Goal: Task Accomplishment & Management: Manage account settings

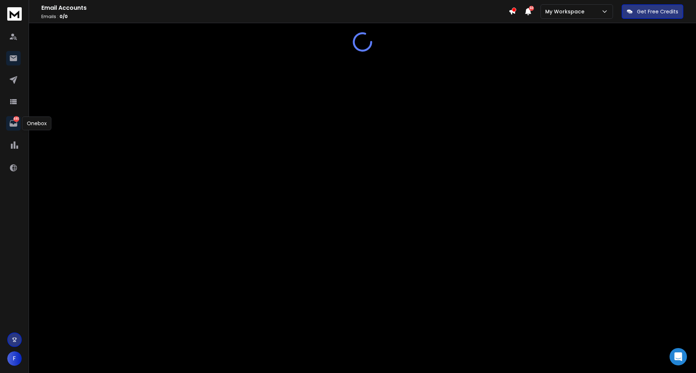
click at [13, 124] on icon at bounding box center [13, 123] width 9 height 9
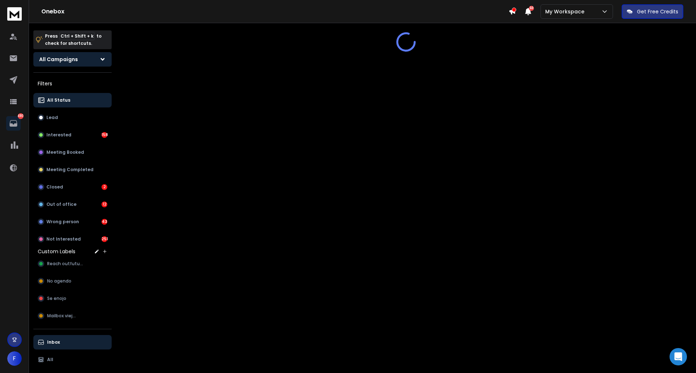
click at [69, 60] on h1 "All Campaigns" at bounding box center [58, 59] width 39 height 7
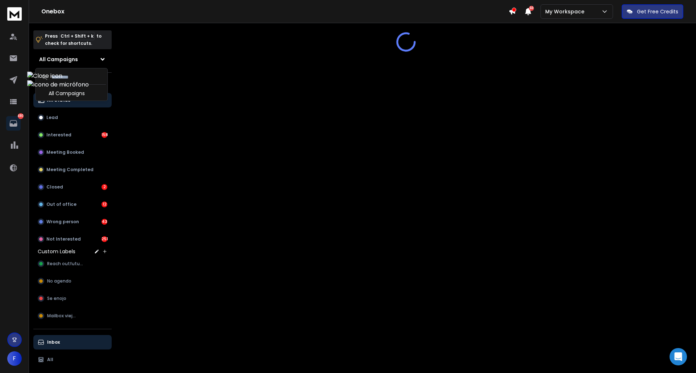
click at [68, 71] on input at bounding box center [71, 77] width 69 height 14
type input "**********"
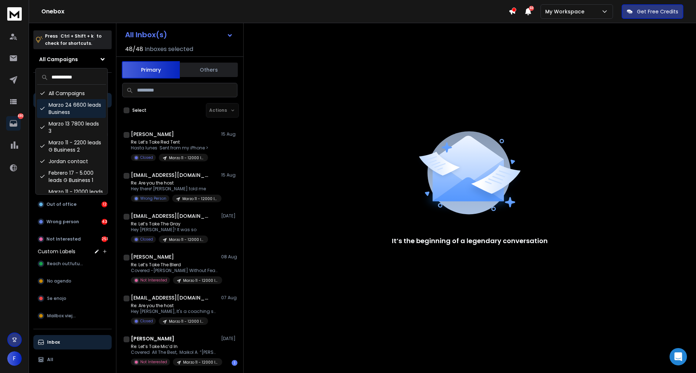
click at [42, 111] on div "Marzo 24 6600 leads Business" at bounding box center [71, 108] width 69 height 19
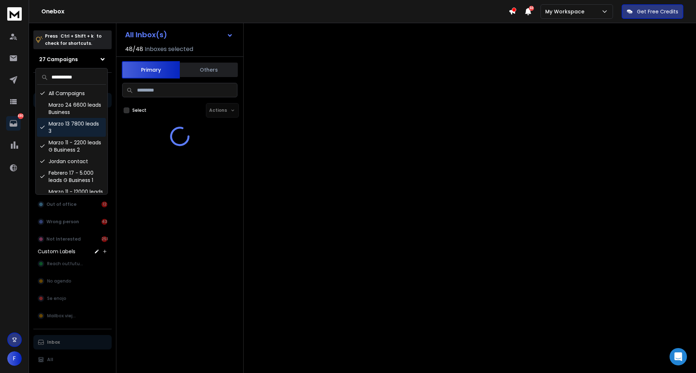
click at [42, 125] on icon at bounding box center [42, 128] width 6 height 6
click at [42, 145] on icon at bounding box center [42, 146] width 6 height 6
click at [42, 159] on icon at bounding box center [42, 162] width 6 height 6
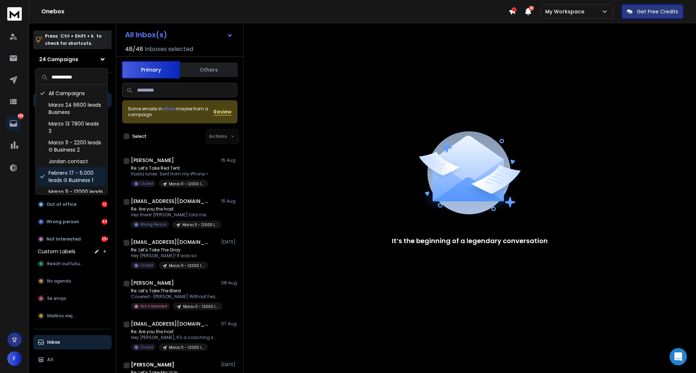
click at [42, 173] on div "Febrero 17 - 5.000 leads G Business 1" at bounding box center [71, 176] width 69 height 19
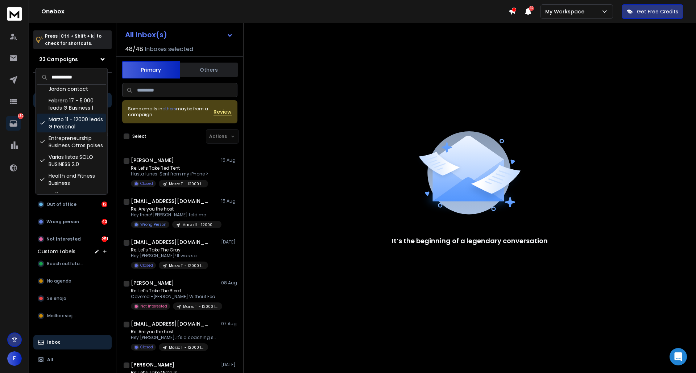
click at [39, 122] on div "Marzo 11 - 12000 leads G Personal" at bounding box center [71, 123] width 69 height 19
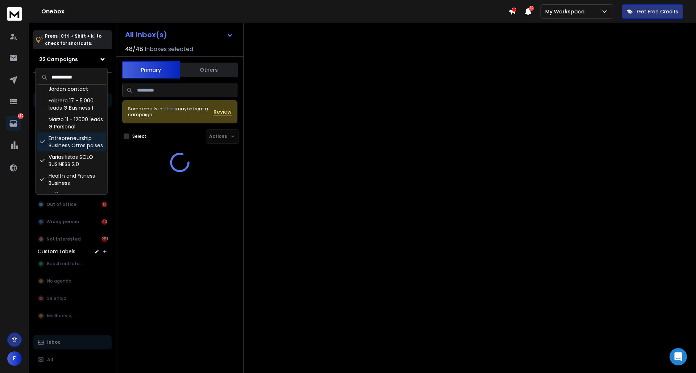
click at [42, 145] on icon at bounding box center [42, 142] width 6 height 6
click at [42, 164] on icon at bounding box center [42, 161] width 6 height 6
click at [43, 183] on icon at bounding box center [42, 180] width 6 height 6
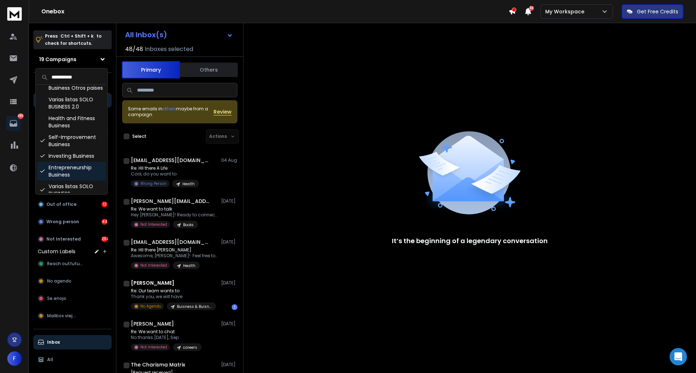
scroll to position [181, 0]
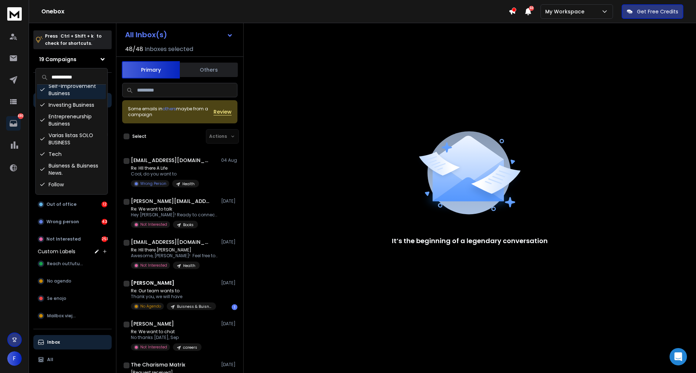
click at [47, 88] on div "Self-Improvement Business" at bounding box center [71, 89] width 69 height 19
click at [42, 119] on div "All Campaigns Marzo 24 6600 leads Business Marzo 13 7800 leads 3 Marzo 11 - 220…" at bounding box center [71, 138] width 69 height 109
click at [43, 106] on polyline at bounding box center [43, 105] width 4 height 3
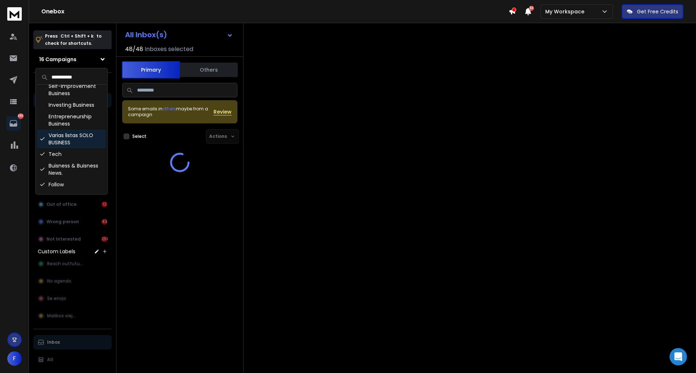
click at [42, 139] on div "Varias listas SOLO BUSINESS" at bounding box center [71, 139] width 69 height 19
click at [42, 157] on icon at bounding box center [42, 154] width 6 height 6
click at [43, 170] on div "Buisness & Buisness News." at bounding box center [71, 169] width 69 height 19
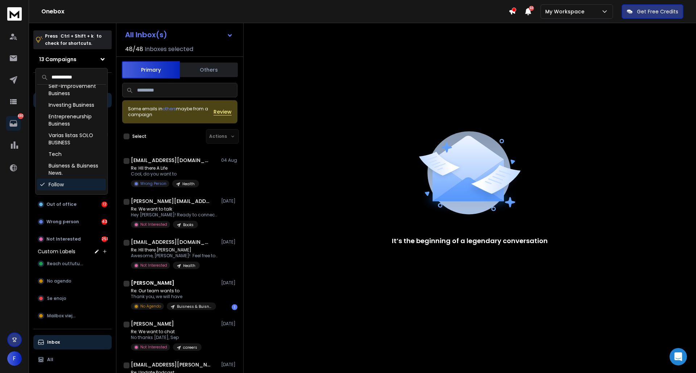
click at [44, 188] on icon at bounding box center [42, 185] width 6 height 6
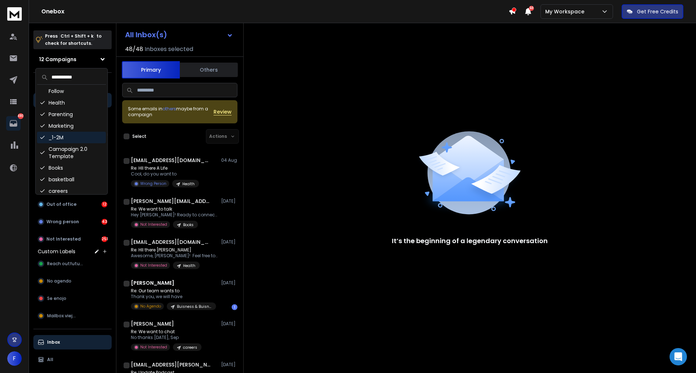
scroll to position [290, 0]
click at [43, 91] on icon at bounding box center [42, 88] width 6 height 6
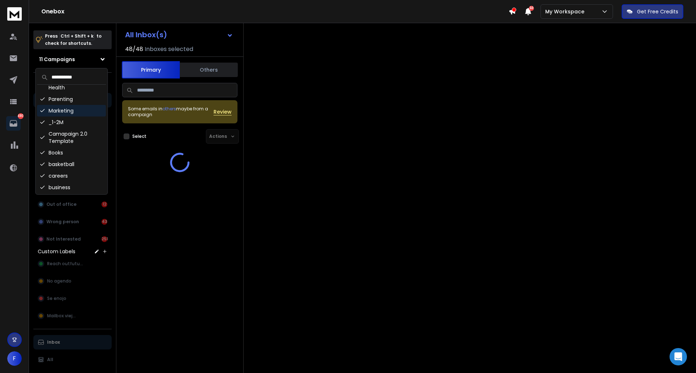
click at [42, 113] on div "Marketing" at bounding box center [71, 111] width 69 height 12
click at [42, 117] on div "Marketing" at bounding box center [71, 111] width 69 height 12
click at [42, 102] on icon at bounding box center [42, 99] width 6 height 6
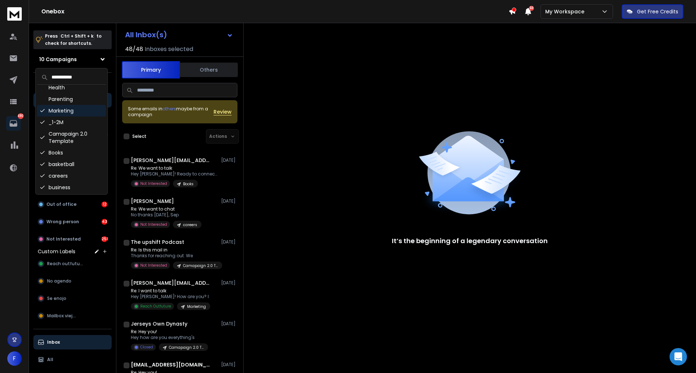
click at [42, 113] on div "Marketing" at bounding box center [71, 111] width 69 height 12
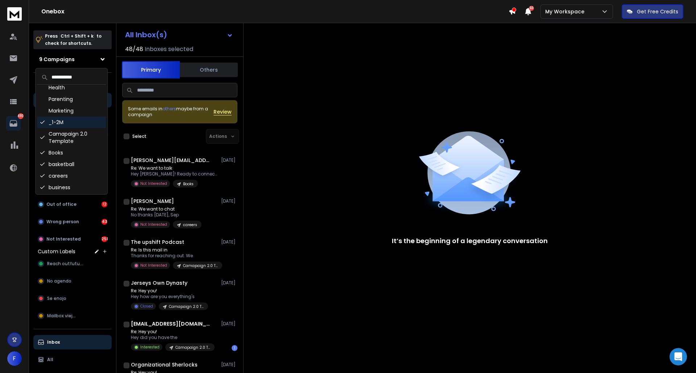
click at [42, 124] on polyline at bounding box center [43, 122] width 4 height 3
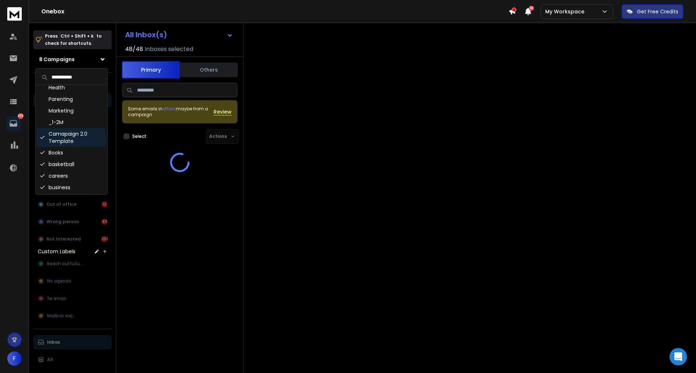
click at [42, 139] on div "Camapaign 2.0 Template" at bounding box center [71, 137] width 69 height 19
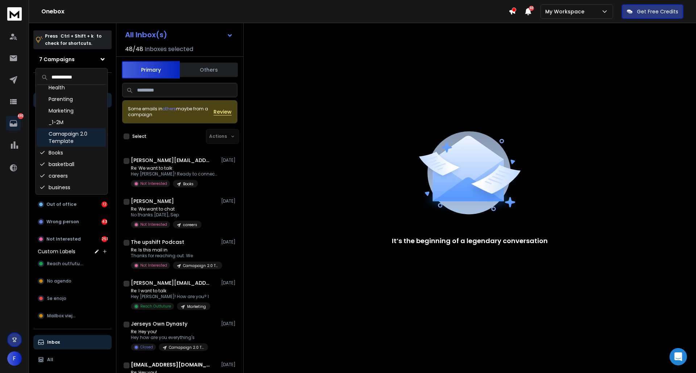
click at [42, 147] on div "Camapaign 2.0 Template" at bounding box center [71, 137] width 69 height 19
click at [42, 167] on icon at bounding box center [42, 165] width 6 height 6
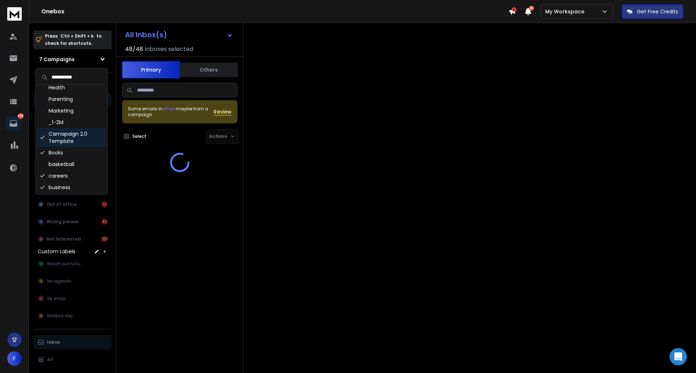
click at [42, 147] on div "Camapaign 2.0 Template" at bounding box center [71, 137] width 69 height 19
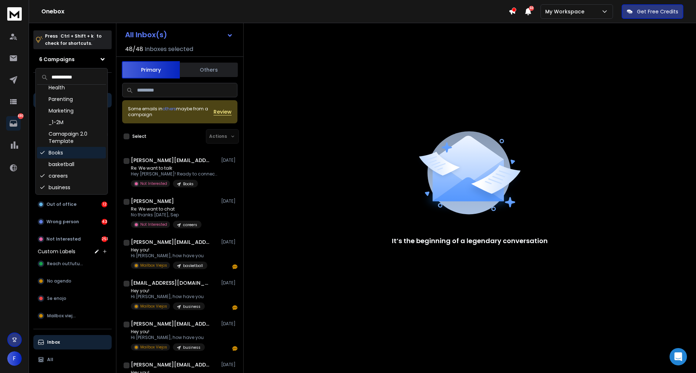
click at [42, 156] on icon at bounding box center [42, 153] width 6 height 6
click at [43, 154] on icon at bounding box center [42, 153] width 6 height 6
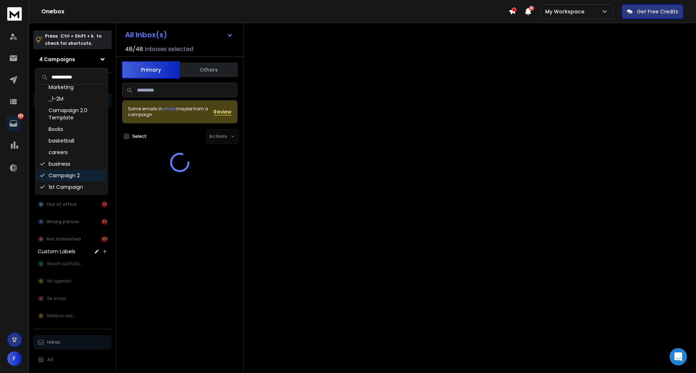
click at [40, 171] on div "Campaign 2" at bounding box center [71, 176] width 69 height 12
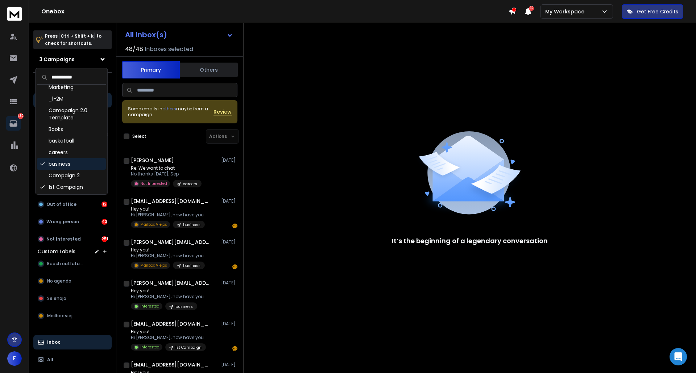
click at [44, 160] on div "business" at bounding box center [71, 164] width 69 height 12
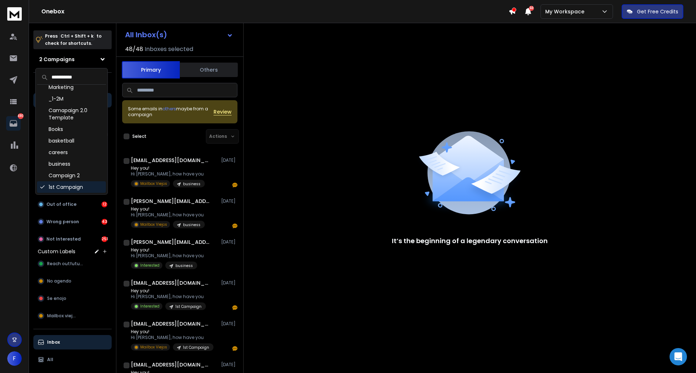
click at [44, 183] on div "1st Campaign" at bounding box center [71, 187] width 69 height 12
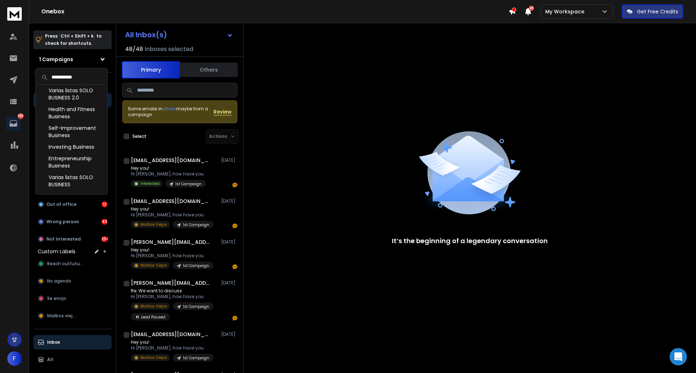
scroll to position [0, 0]
click at [44, 92] on icon at bounding box center [42, 94] width 6 height 6
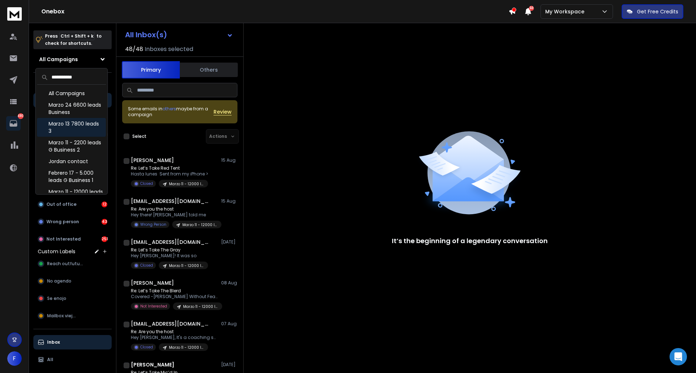
click at [47, 126] on div "Marzo 13 7800 leads 3" at bounding box center [71, 127] width 69 height 19
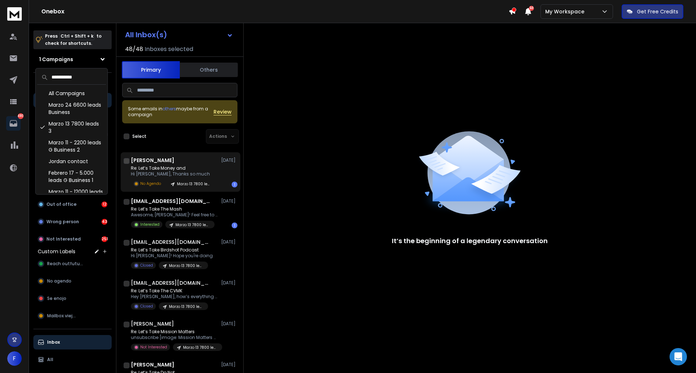
click at [209, 169] on p "Re: Let’s Take Money and" at bounding box center [173, 169] width 85 height 6
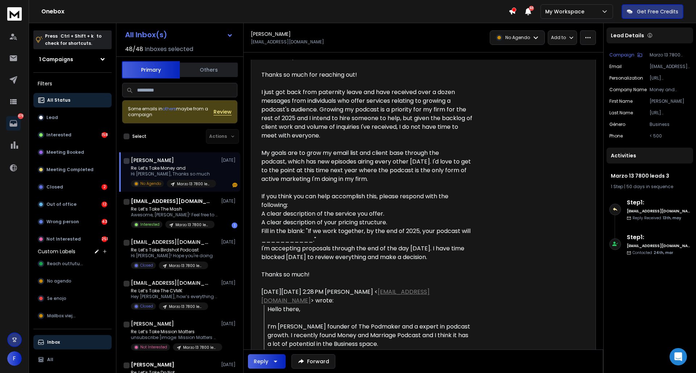
scroll to position [72, 0]
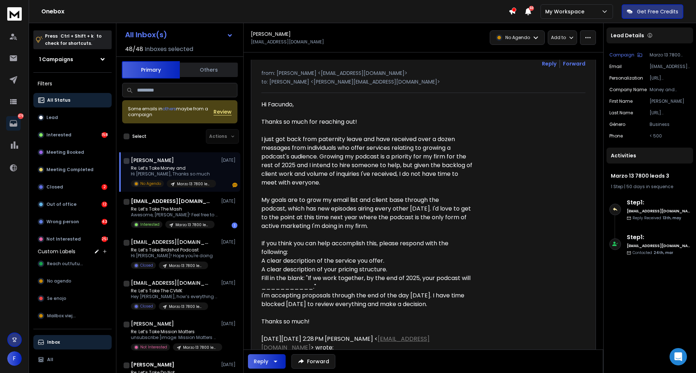
click at [588, 40] on icon "button" at bounding box center [587, 37] width 7 height 7
click at [573, 58] on div "Mark as unread" at bounding box center [566, 54] width 54 height 12
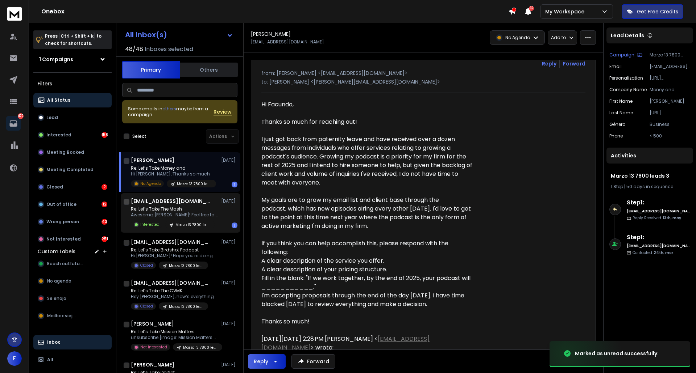
click at [193, 220] on div "Re: Let’s Take The Mash Awesome, [PERSON_NAME]! Feel free to book Interested Ma…" at bounding box center [174, 217] width 87 height 22
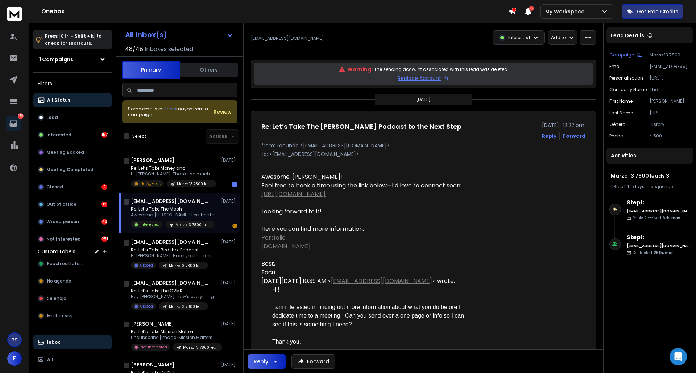
click at [538, 41] on div "Interested" at bounding box center [518, 38] width 51 height 14
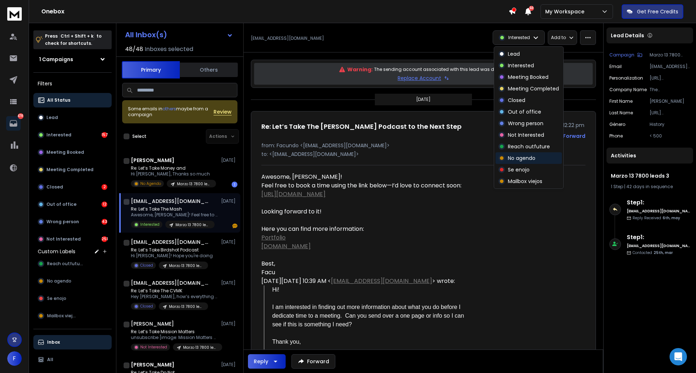
click at [526, 158] on p "No agendo" at bounding box center [522, 158] width 28 height 7
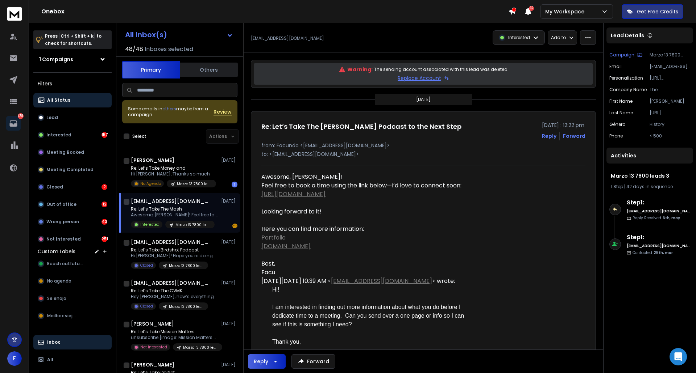
click at [420, 79] on button "Replace Account" at bounding box center [422, 78] width 51 height 7
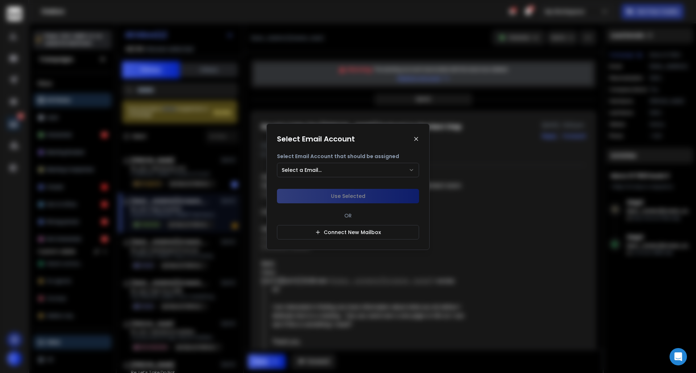
click at [344, 172] on button "Select a Email..." at bounding box center [348, 170] width 142 height 14
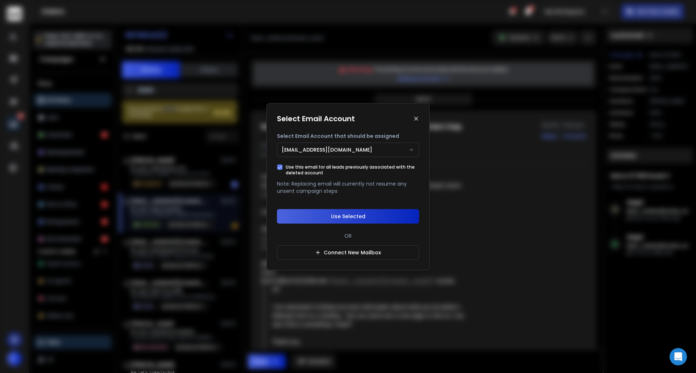
click at [344, 217] on button "Use Selected" at bounding box center [348, 216] width 142 height 14
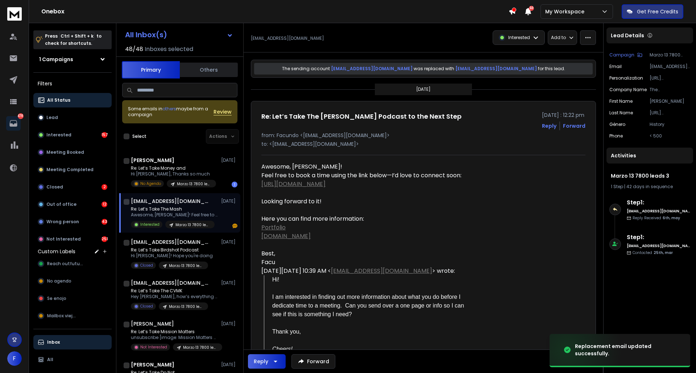
click at [504, 35] on div at bounding box center [501, 37] width 7 height 7
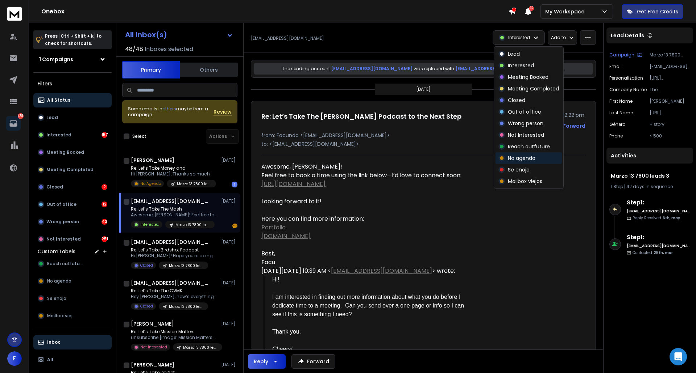
click at [530, 157] on p "No agendo" at bounding box center [522, 158] width 28 height 7
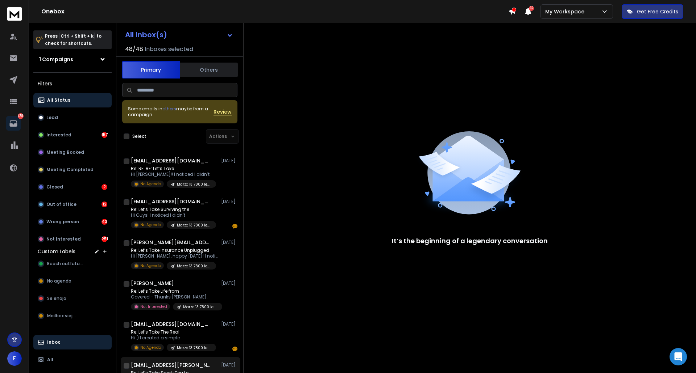
scroll to position [1716, 0]
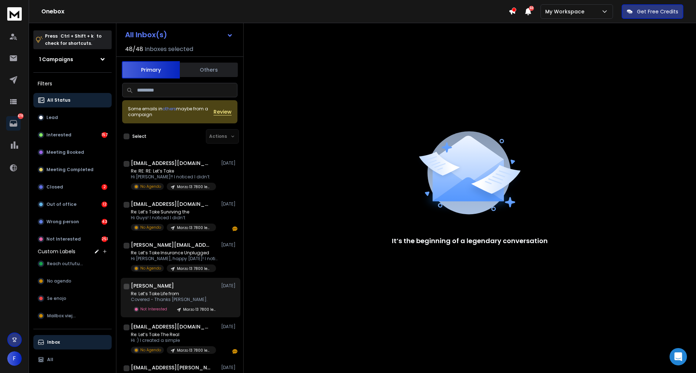
click at [189, 303] on div "Re: Let’s Take Life from Covered - Thanks [PERSON_NAME]. Not Interested Marzo 1…" at bounding box center [176, 302] width 91 height 22
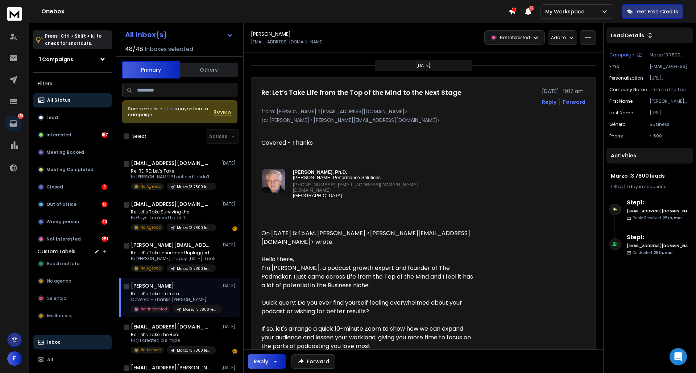
click at [584, 36] on button "button" at bounding box center [588, 37] width 16 height 14
click at [560, 101] on div "Block domain" at bounding box center [563, 100] width 43 height 7
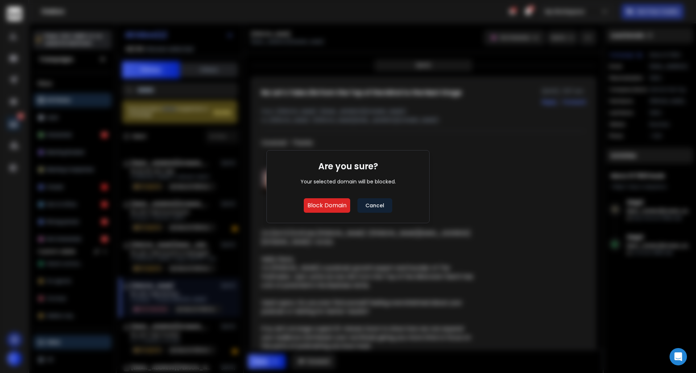
click at [327, 213] on div "Are you sure? Your selected domain will be blocked. Block Domain Cancel" at bounding box center [347, 186] width 163 height 73
click at [329, 204] on button "Block Domain" at bounding box center [327, 206] width 46 height 14
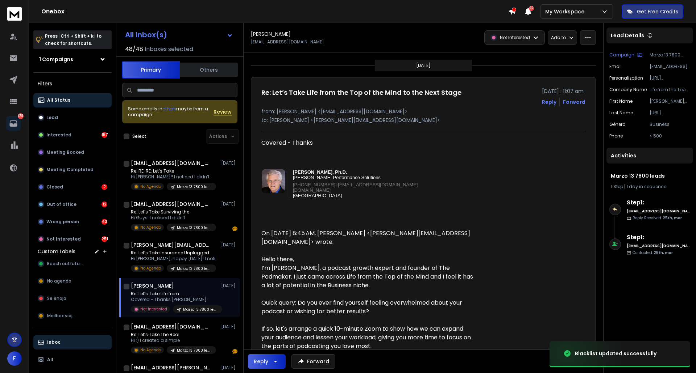
drag, startPoint x: 580, startPoint y: 46, endPoint x: 583, endPoint y: 42, distance: 5.0
click at [580, 46] on div "[PERSON_NAME] [PERSON_NAME] [EMAIL_ADDRESS][DOMAIN_NAME] Not Interested Add to …" at bounding box center [422, 37] width 359 height 29
click at [586, 36] on icon "button" at bounding box center [587, 37] width 7 height 7
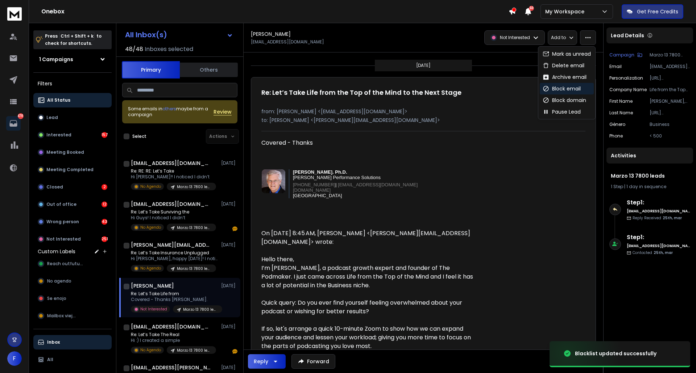
click at [560, 90] on div "Block email" at bounding box center [561, 88] width 38 height 7
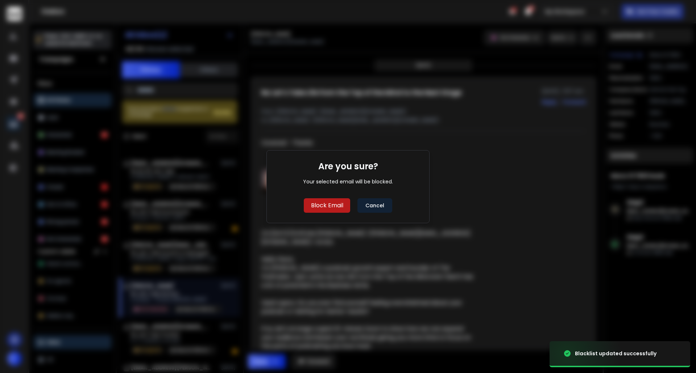
click at [328, 200] on button "Block Email" at bounding box center [327, 206] width 46 height 14
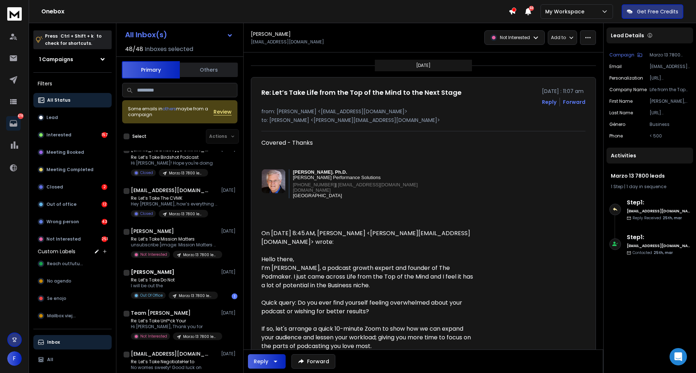
scroll to position [0, 0]
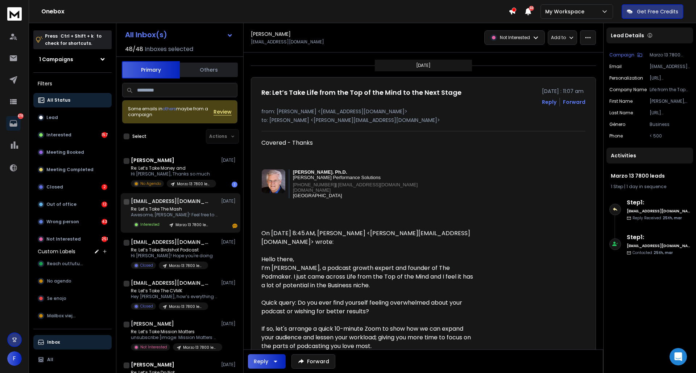
click at [200, 201] on h1 "[EMAIL_ADDRESS][DOMAIN_NAME]" at bounding box center [171, 201] width 80 height 7
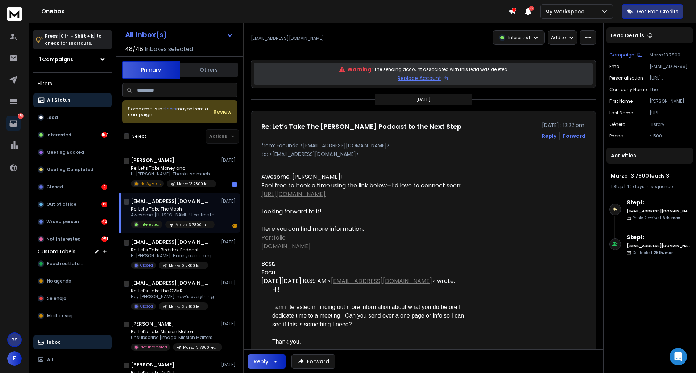
click at [519, 31] on div "Interested" at bounding box center [518, 38] width 51 height 14
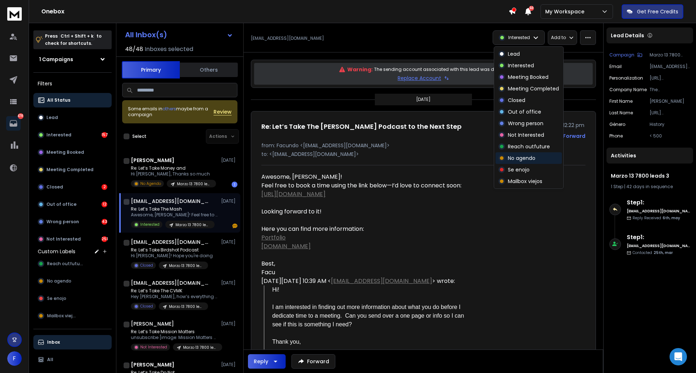
click at [508, 156] on p "No agendo" at bounding box center [522, 158] width 28 height 7
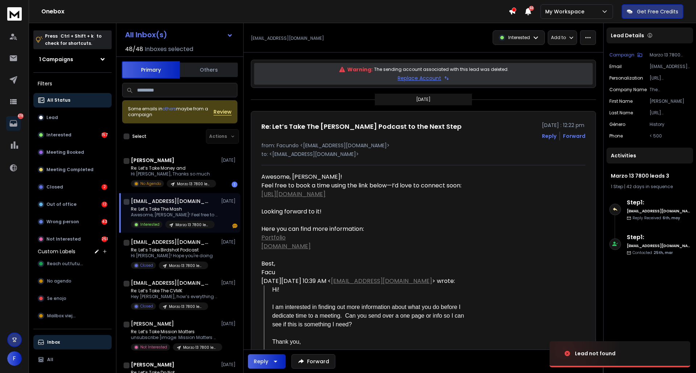
click at [588, 37] on icon "button" at bounding box center [587, 37] width 5 height 1
click at [577, 90] on div "Block email" at bounding box center [561, 88] width 38 height 7
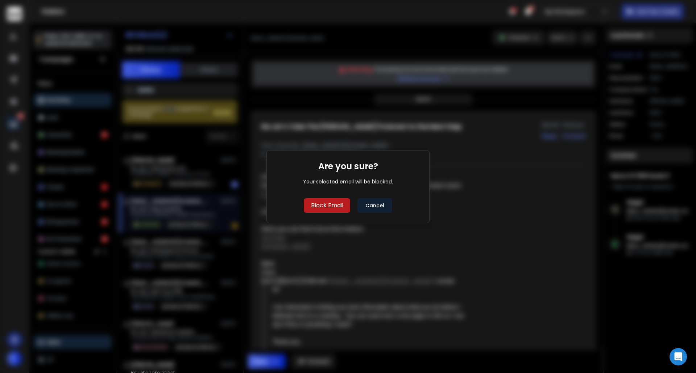
click at [337, 210] on button "Block Email" at bounding box center [327, 206] width 46 height 14
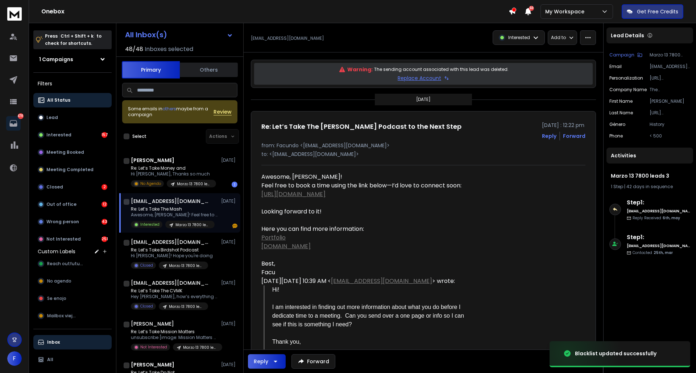
click at [591, 39] on button "button" at bounding box center [588, 37] width 16 height 14
click at [570, 99] on div "Block domain" at bounding box center [563, 100] width 43 height 7
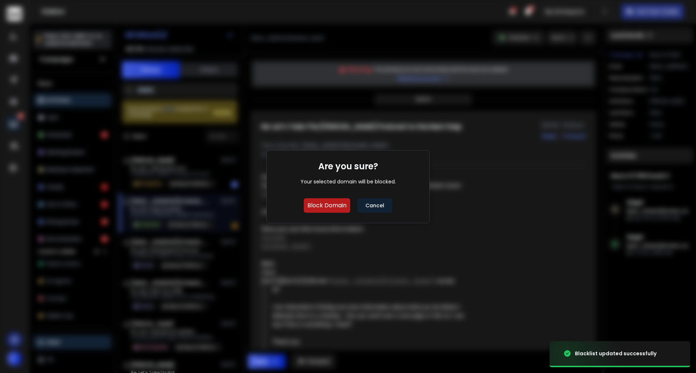
click at [313, 203] on button "Block Domain" at bounding box center [327, 206] width 46 height 14
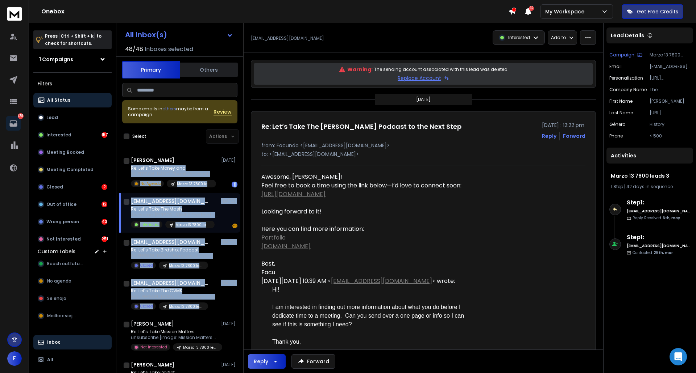
drag, startPoint x: 243, startPoint y: 159, endPoint x: 242, endPoint y: 302, distance: 143.1
click at [242, 302] on div "All Inbox(s) 48 / 48 Inboxes selected Primary Others Some emails in others mayb…" at bounding box center [180, 209] width 128 height 373
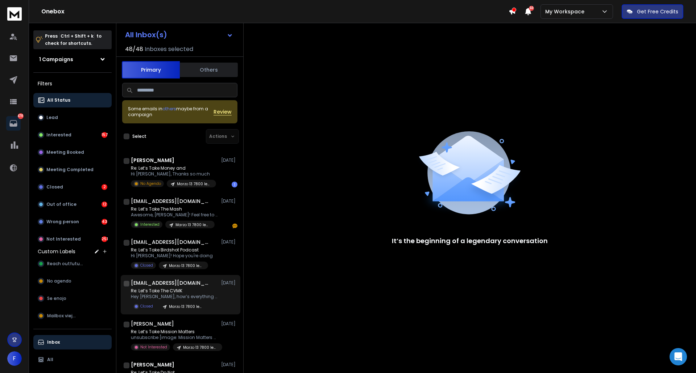
click at [218, 285] on div "[EMAIL_ADDRESS][DOMAIN_NAME] [DATE]" at bounding box center [184, 283] width 107 height 7
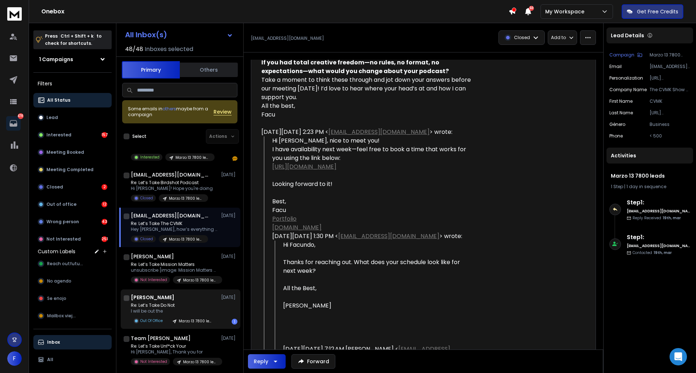
scroll to position [181, 0]
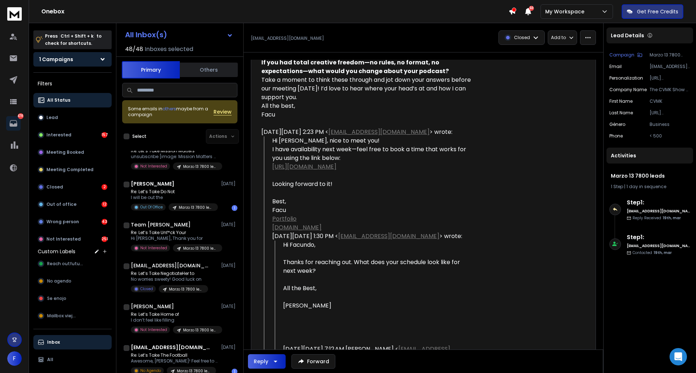
click at [62, 60] on h1 "1 Campaigns" at bounding box center [56, 59] width 34 height 7
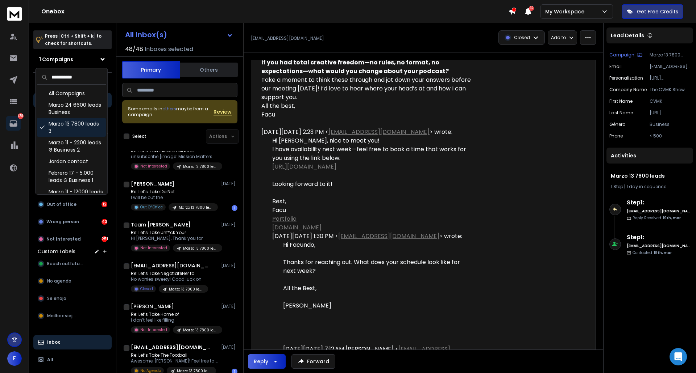
click at [40, 128] on icon at bounding box center [42, 128] width 6 height 6
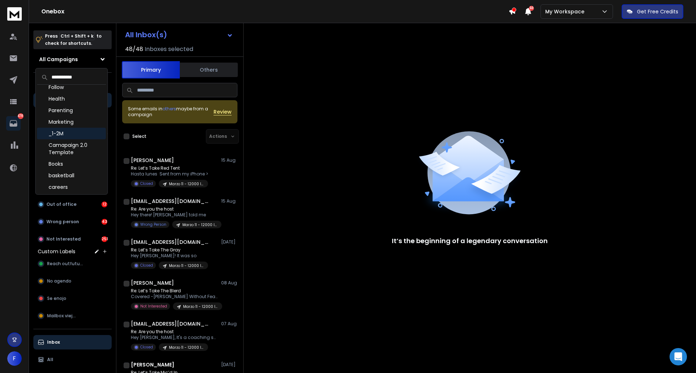
scroll to position [290, 0]
click at [71, 117] on div "Marketing" at bounding box center [71, 111] width 69 height 12
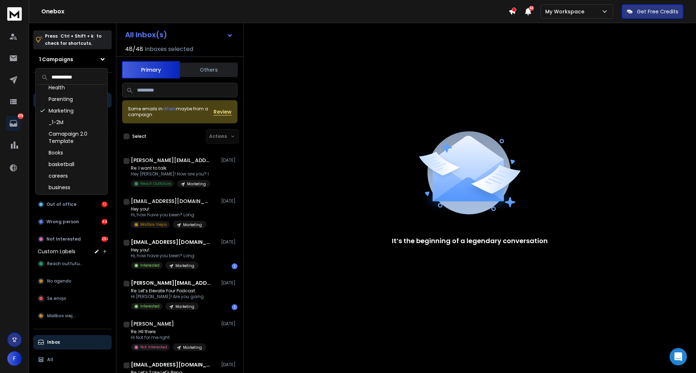
click at [220, 50] on div "48 / 48 Inboxes selected" at bounding box center [179, 49] width 109 height 9
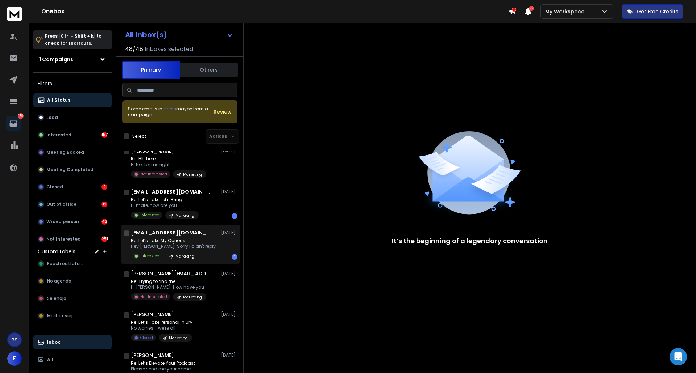
scroll to position [217, 0]
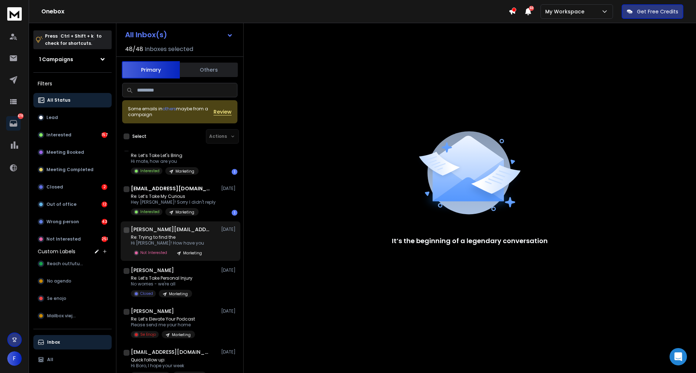
click at [227, 237] on div "Re: Trying to find the Hi [PERSON_NAME]! How have you Not Interested Marketing" at bounding box center [184, 246] width 107 height 22
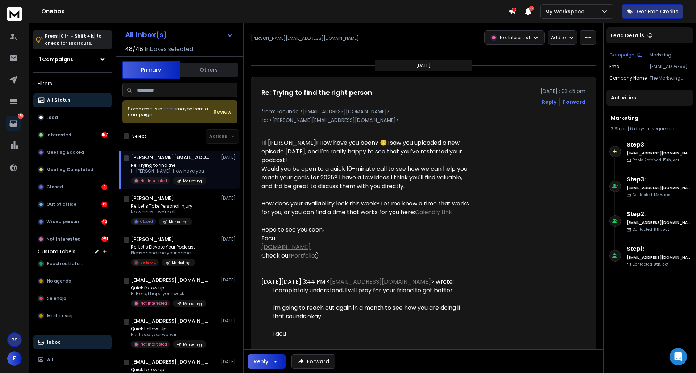
scroll to position [290, 0]
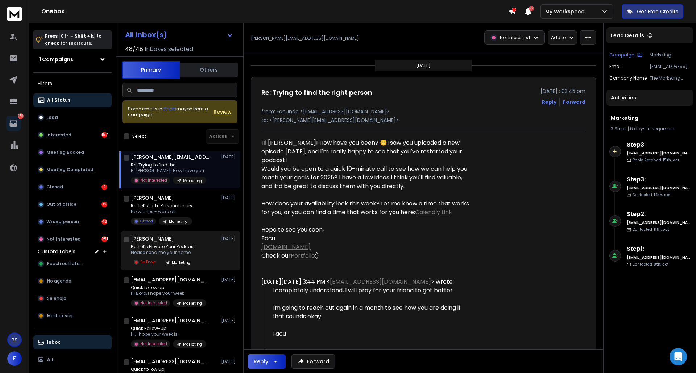
click at [226, 250] on div "Re: Let’s Elevate Your Podcast Please send me your home Se Enojo Marketing" at bounding box center [184, 255] width 107 height 22
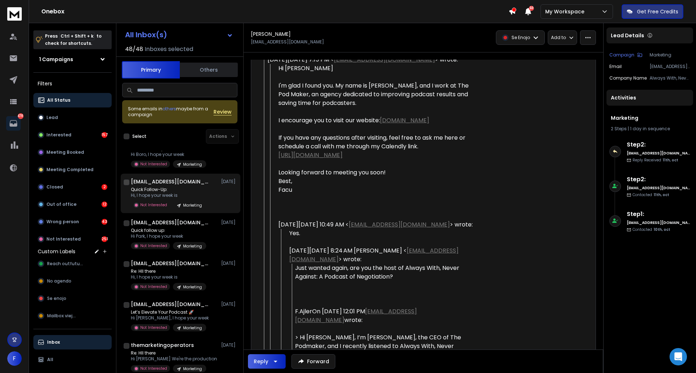
scroll to position [435, 0]
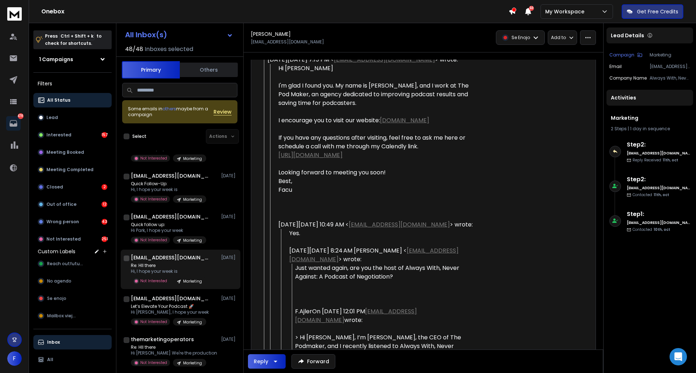
click at [198, 264] on p "Re: HII there" at bounding box center [168, 266] width 75 height 6
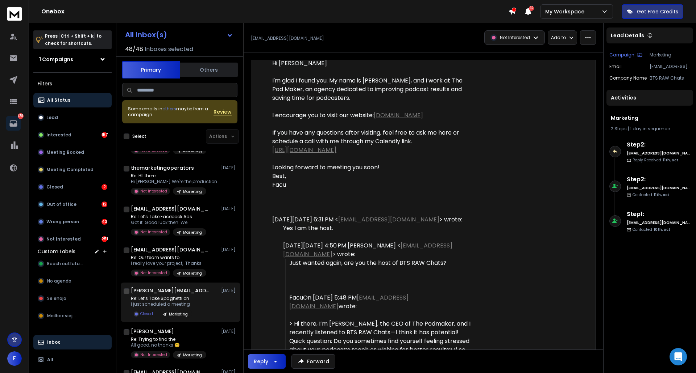
scroll to position [688, 0]
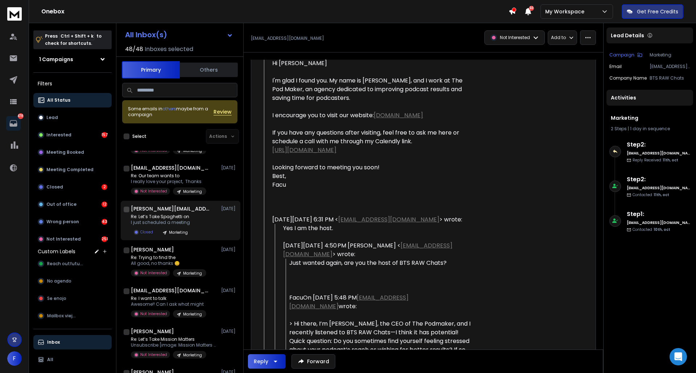
click at [179, 220] on p "Re: Let’s Take Spaghetti on" at bounding box center [161, 217] width 61 height 6
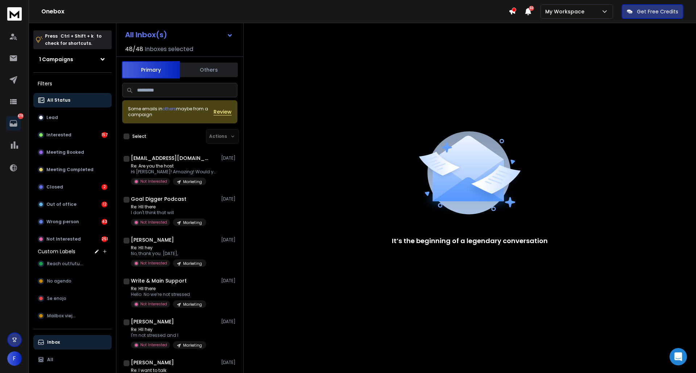
scroll to position [1473, 0]
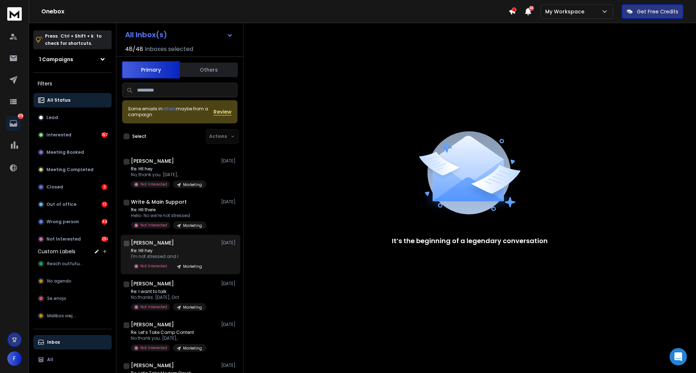
click at [192, 260] on p "I'm not stressed and I" at bounding box center [168, 257] width 75 height 6
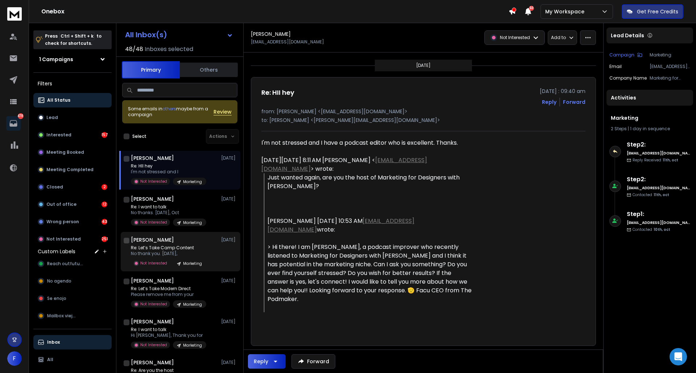
scroll to position [1618, 0]
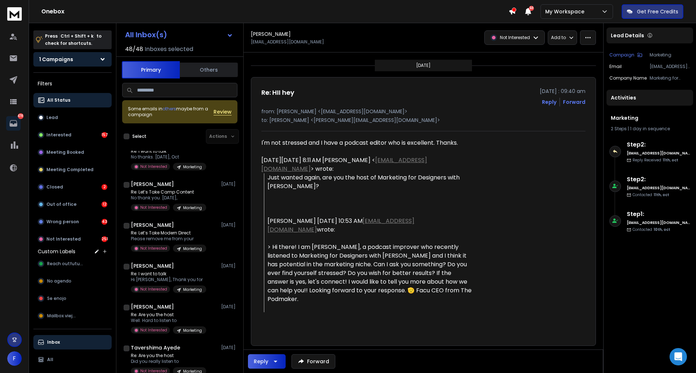
click at [76, 56] on button "1 Campaigns" at bounding box center [72, 59] width 78 height 14
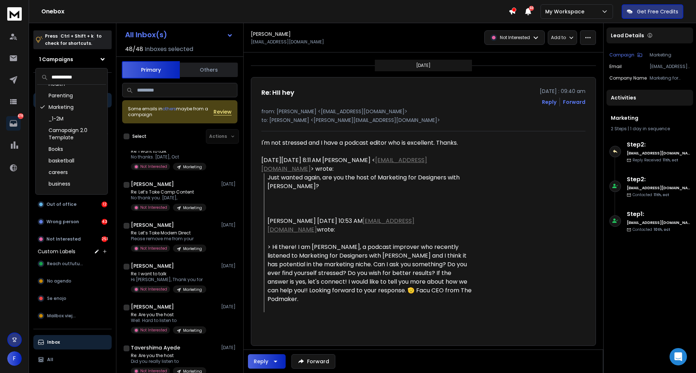
scroll to position [320, 0]
click at [24, 218] on div "478 F" at bounding box center [14, 186] width 29 height 373
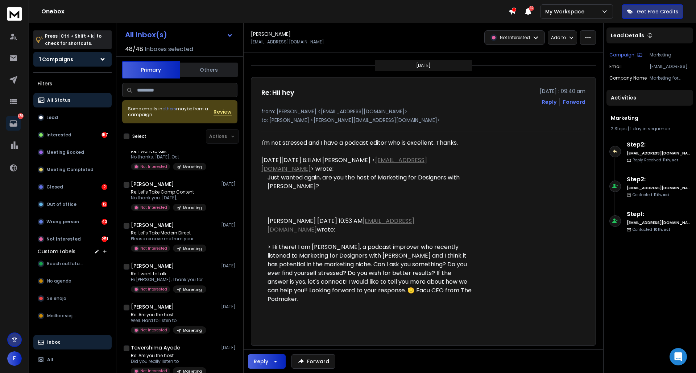
click at [75, 57] on button "1 Campaigns" at bounding box center [72, 59] width 78 height 14
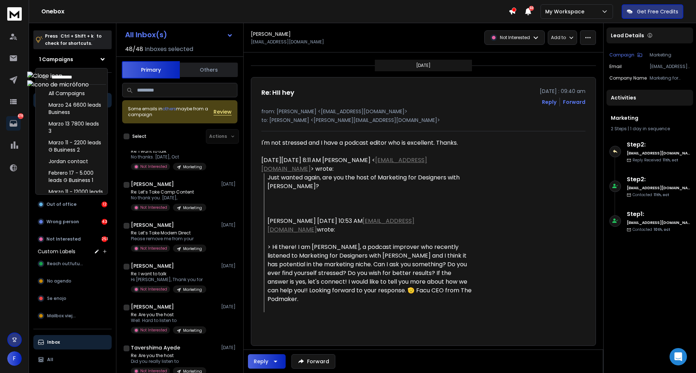
click at [65, 79] on input "**********" at bounding box center [71, 77] width 69 height 14
click at [65, 91] on div "All Campaigns" at bounding box center [71, 94] width 69 height 12
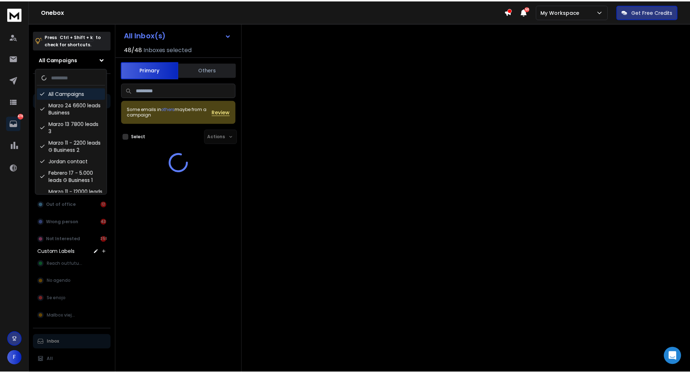
scroll to position [0, 0]
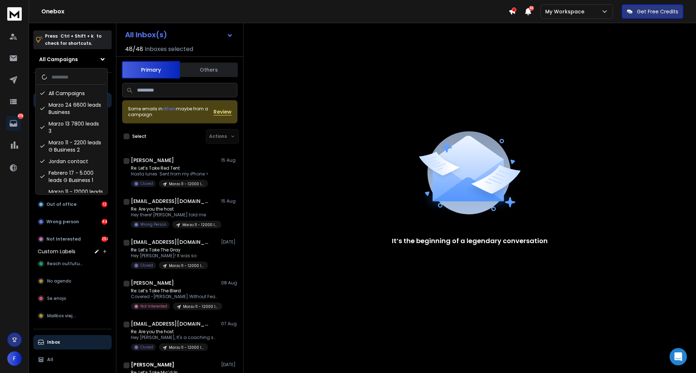
click at [270, 153] on div "It’s the beginning of a legendary conversation" at bounding box center [469, 181] width 452 height 317
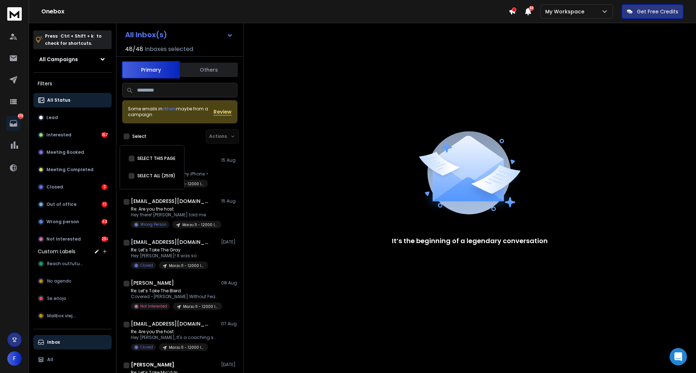
click at [134, 176] on button "SELECT THIS PAGE" at bounding box center [132, 176] width 6 height 6
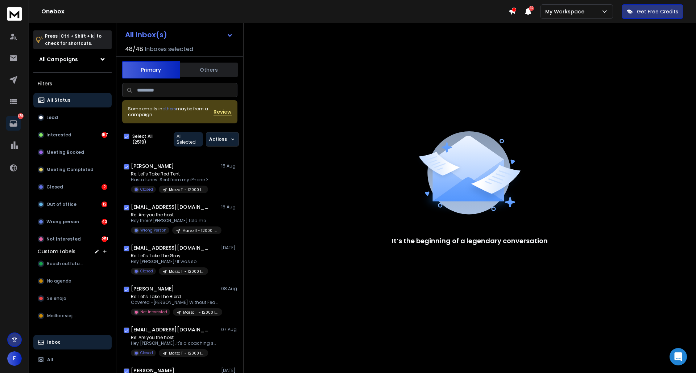
click at [212, 137] on p "Actions" at bounding box center [218, 140] width 18 height 6
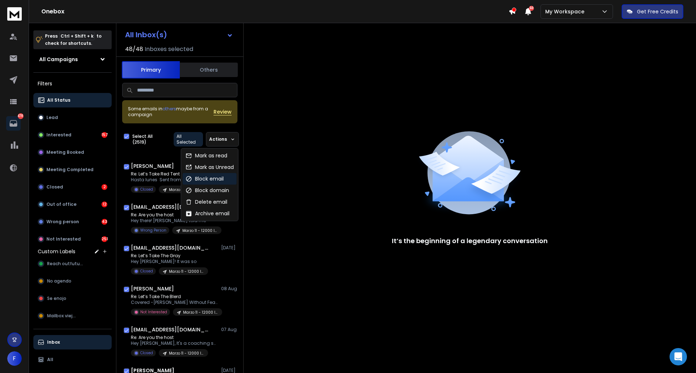
click at [215, 181] on div "Block email" at bounding box center [204, 178] width 38 height 7
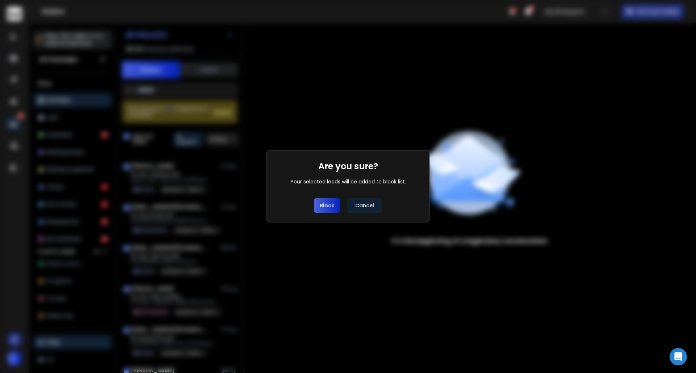
click at [329, 210] on button "Block" at bounding box center [327, 206] width 26 height 14
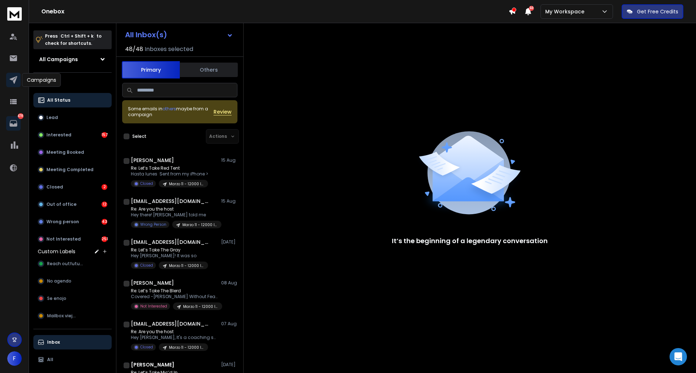
click at [17, 78] on icon at bounding box center [13, 80] width 9 height 9
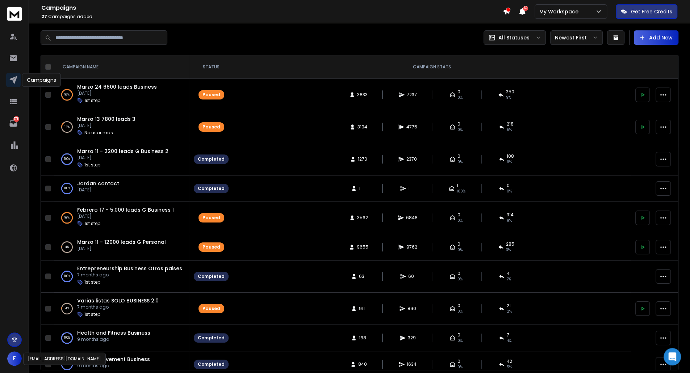
click at [14, 363] on span "F" at bounding box center [14, 359] width 14 height 14
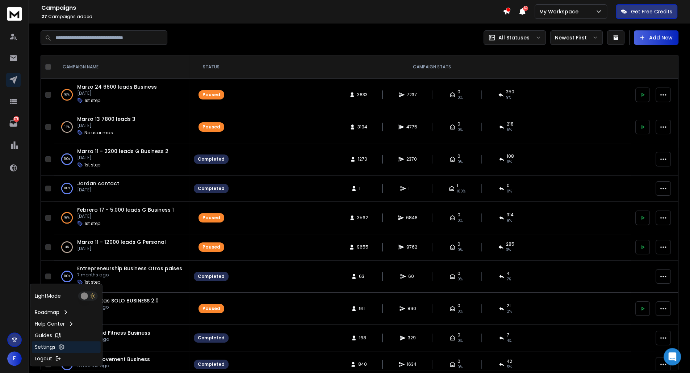
click at [40, 347] on p "Settings" at bounding box center [45, 347] width 21 height 7
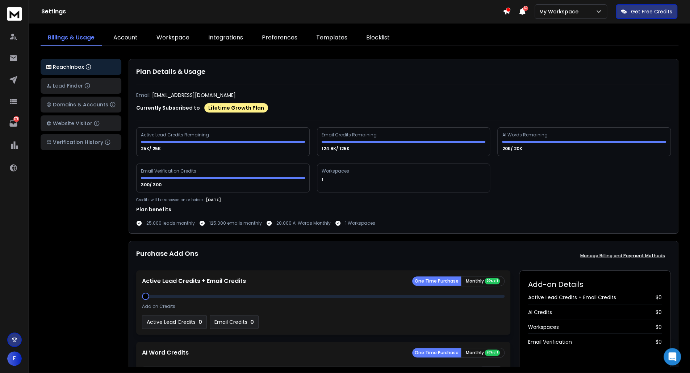
click at [381, 40] on link "Blocklist" at bounding box center [378, 37] width 38 height 15
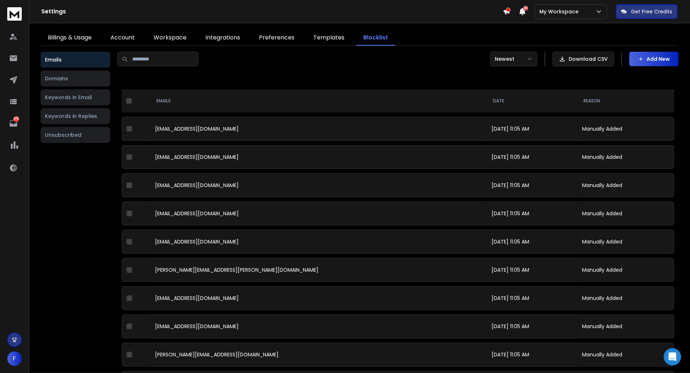
click at [82, 74] on button "Domains" at bounding box center [76, 79] width 70 height 16
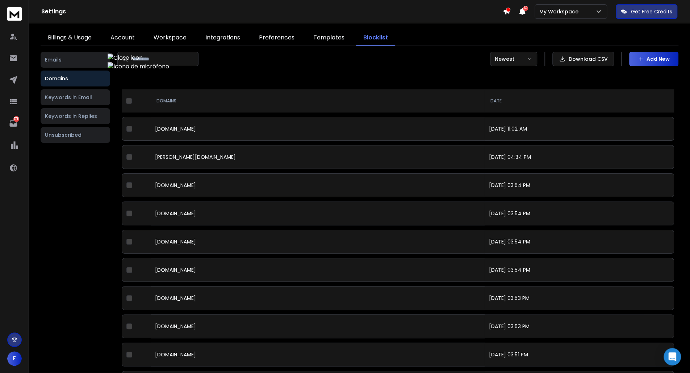
click at [163, 62] on input at bounding box center [157, 59] width 81 height 14
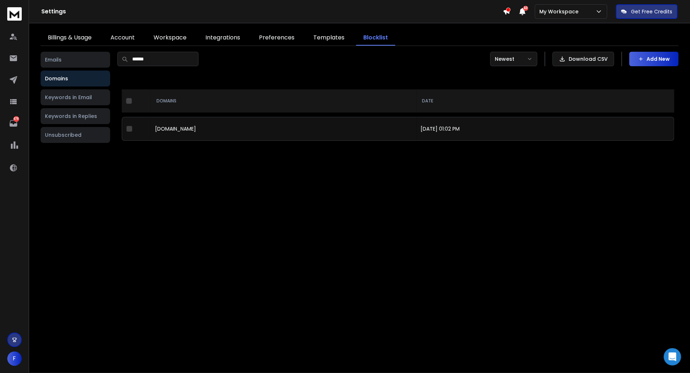
click at [129, 133] on td at bounding box center [136, 129] width 29 height 24
click at [129, 130] on button "button" at bounding box center [129, 129] width 6 height 6
click at [458, 58] on button "Unblock" at bounding box center [461, 59] width 44 height 14
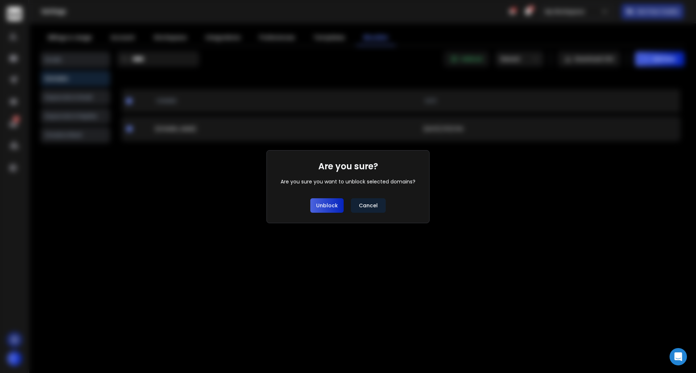
click at [334, 203] on button "Unblock" at bounding box center [326, 206] width 33 height 14
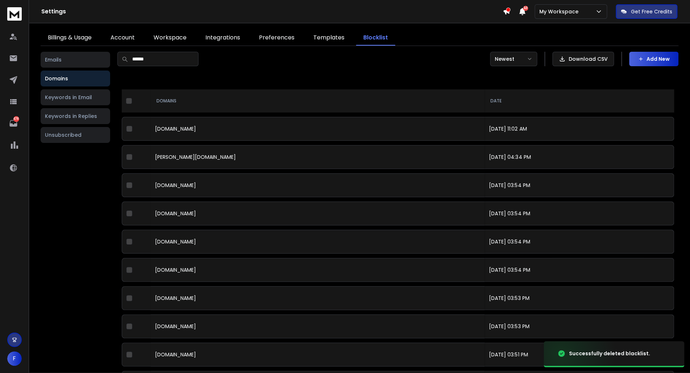
click at [164, 58] on input "******" at bounding box center [157, 59] width 81 height 14
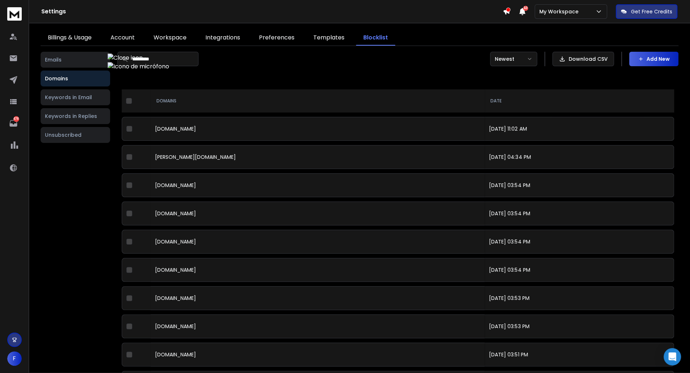
type input "*********"
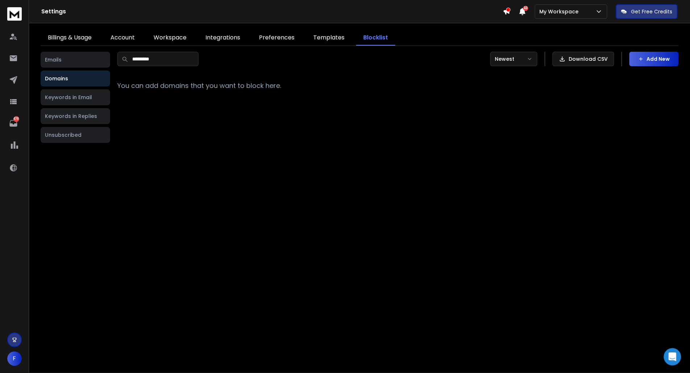
click at [169, 59] on input "*********" at bounding box center [157, 59] width 81 height 14
click at [170, 59] on input "*********" at bounding box center [157, 59] width 81 height 14
click at [172, 58] on input "*********" at bounding box center [157, 59] width 81 height 14
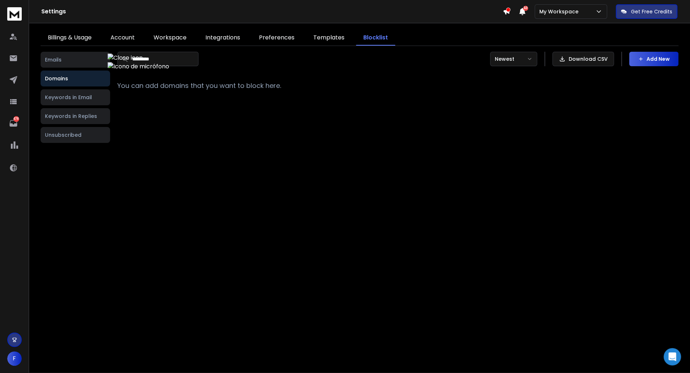
click at [172, 58] on input "*********" at bounding box center [157, 59] width 81 height 14
type input "*******"
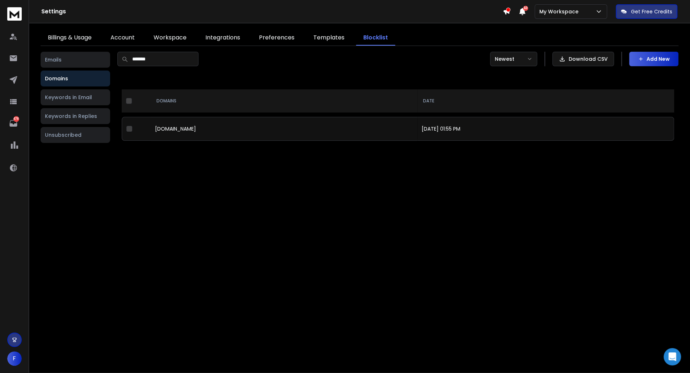
click at [146, 128] on div at bounding box center [138, 129] width 24 height 6
click at [112, 133] on div "Emails Domains Keywords in Email Keywords in Replies Unsubscribed ******* Newes…" at bounding box center [360, 210] width 638 height 316
click at [132, 129] on div at bounding box center [138, 129] width 24 height 6
click at [129, 132] on td at bounding box center [136, 129] width 29 height 24
click at [128, 131] on button "button" at bounding box center [129, 129] width 6 height 6
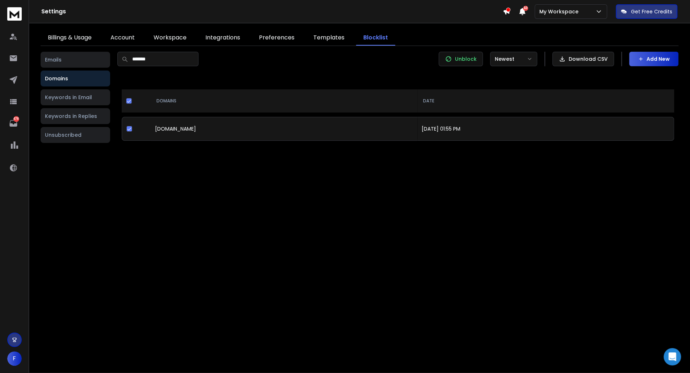
click at [469, 47] on div "Emails Domains Keywords in Email Keywords in Replies Unsubscribed ******* Unblo…" at bounding box center [360, 209] width 638 height 327
click at [465, 55] on button "Unblock" at bounding box center [461, 59] width 44 height 14
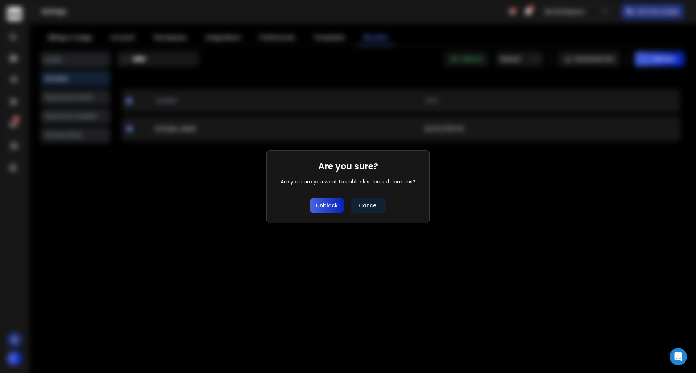
click at [330, 208] on button "Unblock" at bounding box center [326, 206] width 33 height 14
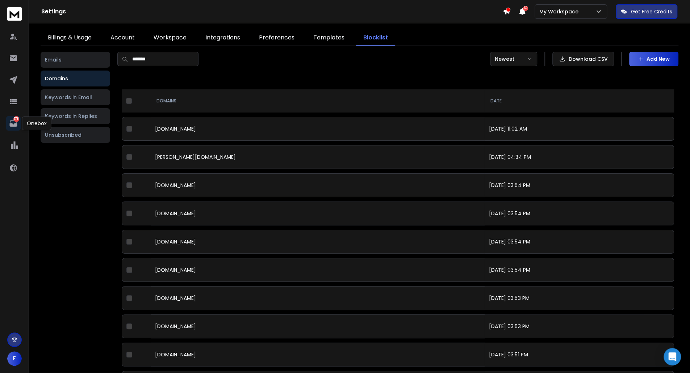
click at [16, 124] on icon at bounding box center [13, 123] width 8 height 7
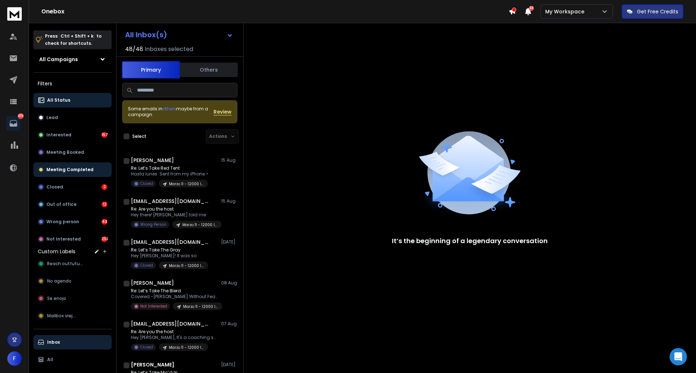
click at [74, 168] on p "Meeting Completed" at bounding box center [69, 170] width 47 height 6
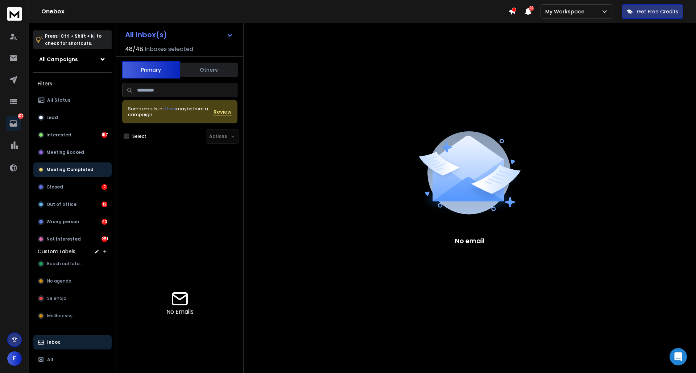
click at [65, 275] on button "No agendo" at bounding box center [72, 281] width 78 height 14
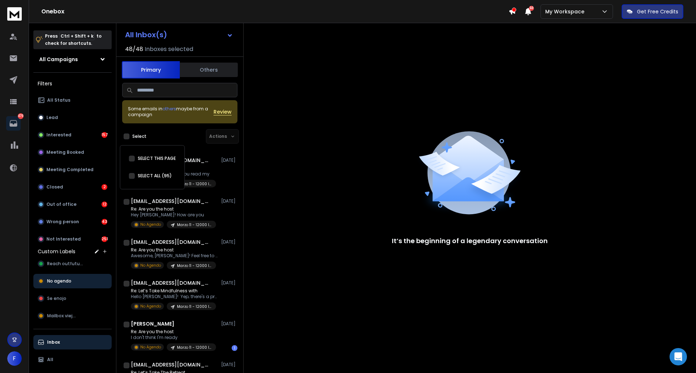
click at [132, 174] on button "SELECT THIS PAGE" at bounding box center [132, 176] width 6 height 6
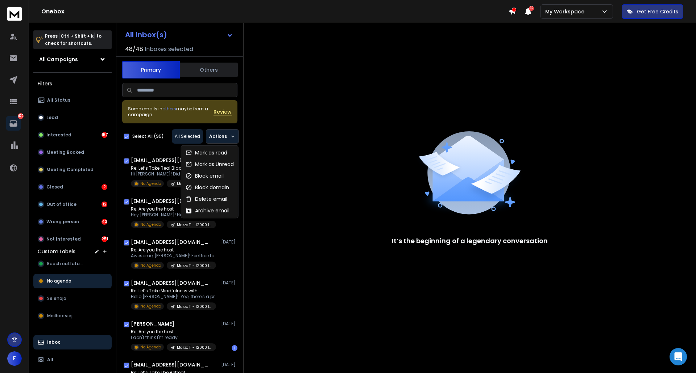
click at [219, 138] on p "Actions" at bounding box center [218, 137] width 18 height 6
click at [183, 137] on p "All Selected" at bounding box center [187, 137] width 25 height 6
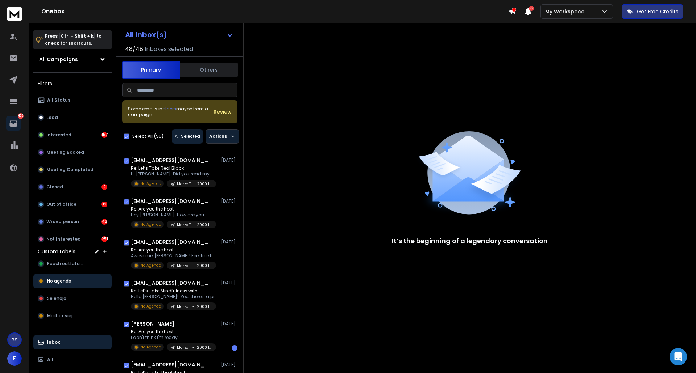
click at [233, 131] on button "Actions" at bounding box center [222, 136] width 33 height 14
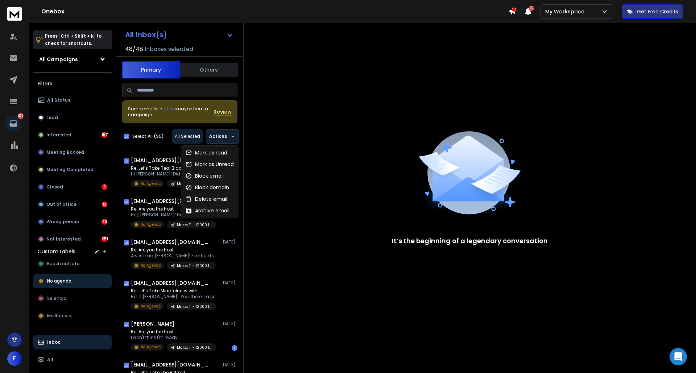
click at [233, 131] on button "Actions" at bounding box center [222, 136] width 33 height 14
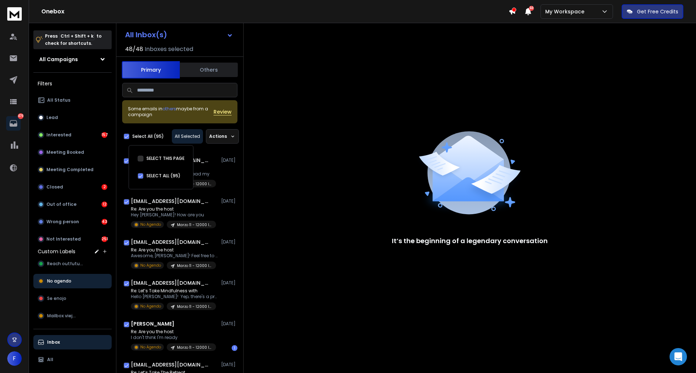
click at [128, 134] on button "SELECT THIS PAGE" at bounding box center [127, 137] width 6 height 6
click at [127, 135] on button "SELECT THIS PAGE" at bounding box center [127, 137] width 6 height 6
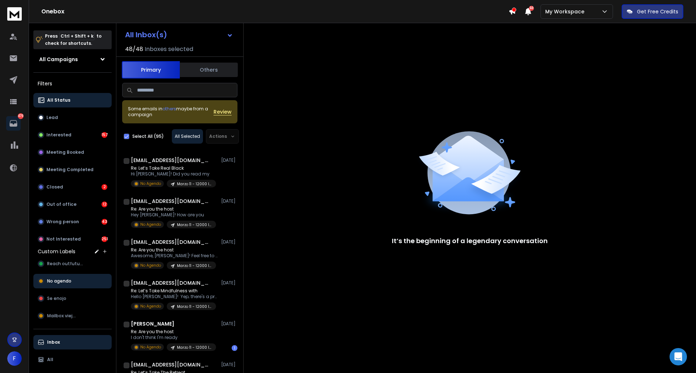
click at [59, 98] on p "All Status" at bounding box center [58, 100] width 23 height 6
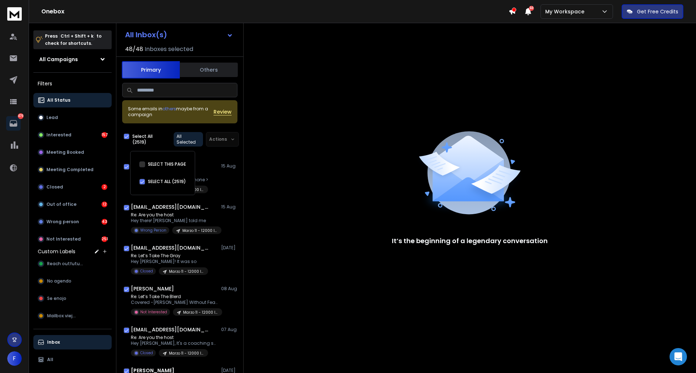
click at [142, 181] on button "SELECT THIS PAGE" at bounding box center [142, 182] width 6 height 6
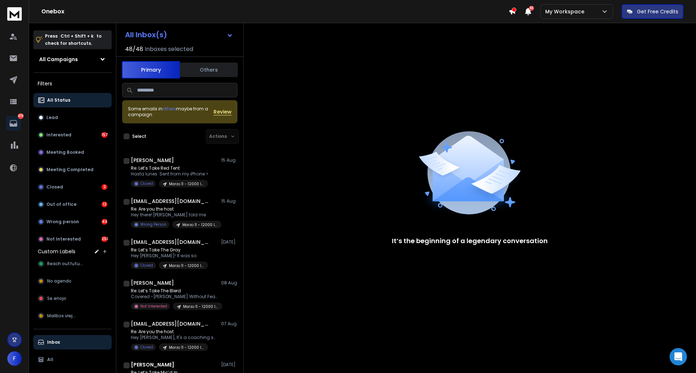
click at [54, 98] on p "All Status" at bounding box center [58, 100] width 23 height 6
click at [19, 116] on p "479" at bounding box center [21, 116] width 6 height 6
click at [19, 118] on p "479" at bounding box center [21, 116] width 6 height 6
click at [14, 55] on icon at bounding box center [13, 58] width 9 height 9
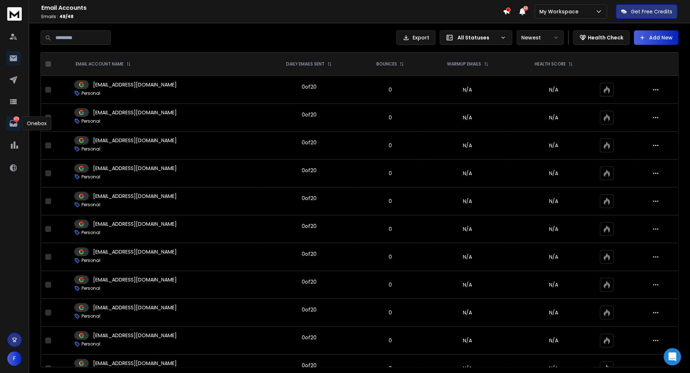
click at [14, 126] on icon at bounding box center [13, 123] width 8 height 7
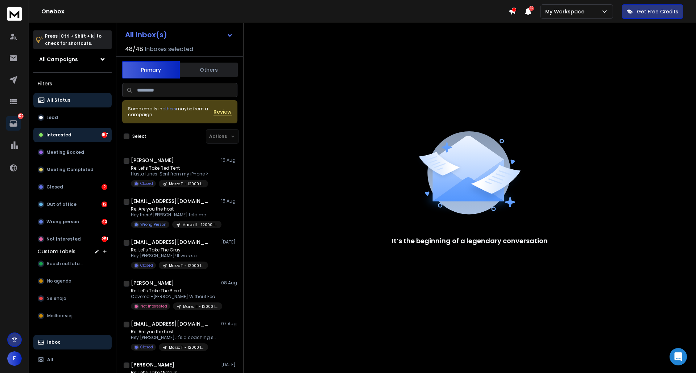
click at [59, 137] on p "Interested" at bounding box center [58, 135] width 25 height 6
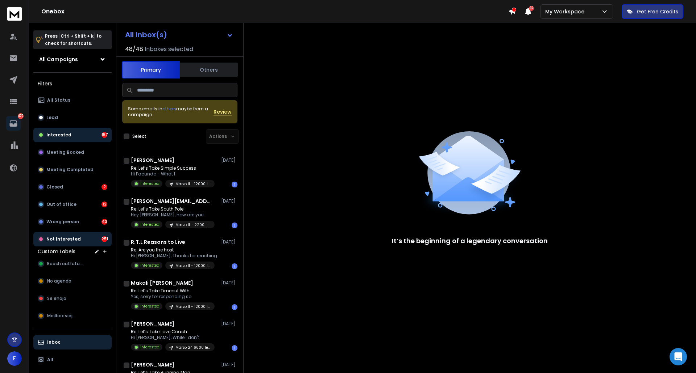
click at [57, 241] on p "Not Interested" at bounding box center [63, 240] width 34 height 6
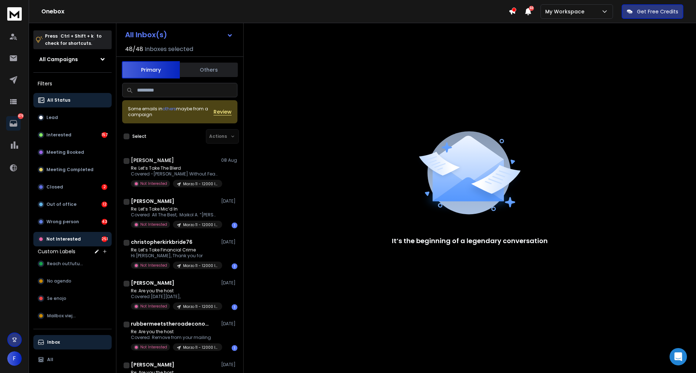
click at [65, 96] on button "All Status" at bounding box center [72, 100] width 78 height 14
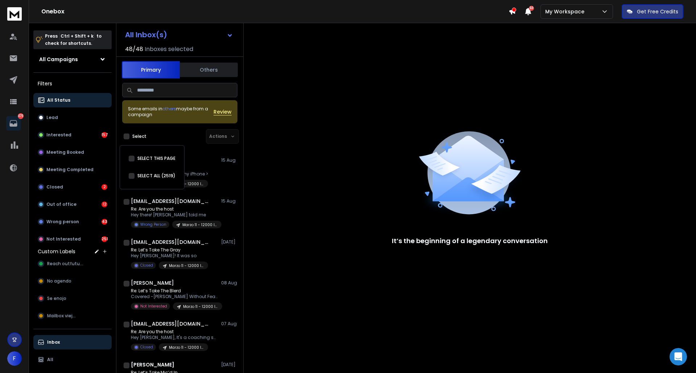
click at [132, 178] on button "SELECT THIS PAGE" at bounding box center [132, 176] width 6 height 6
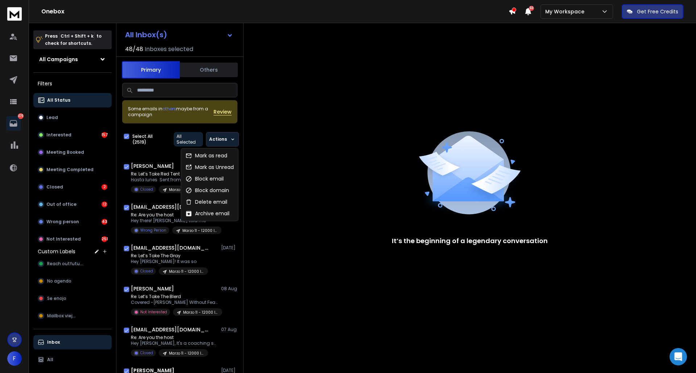
click at [225, 138] on p "Actions" at bounding box center [218, 140] width 18 height 6
click at [212, 194] on div "Block domain" at bounding box center [210, 191] width 54 height 12
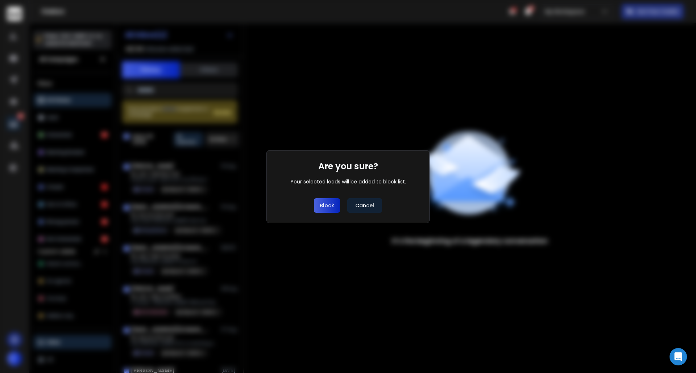
click at [375, 207] on button "Cancel" at bounding box center [364, 206] width 35 height 14
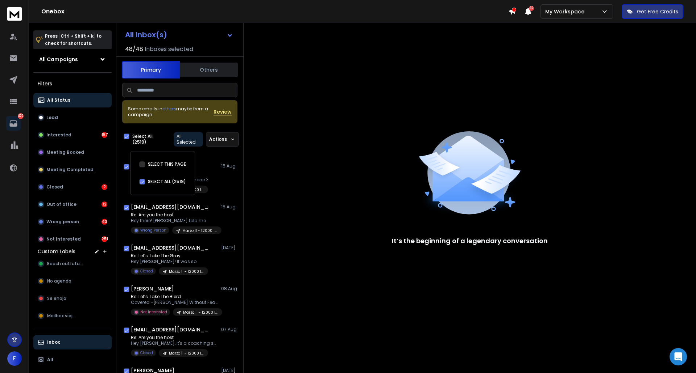
click at [125, 137] on button "SELECT THIS PAGE" at bounding box center [127, 137] width 6 height 6
click at [5, 83] on div "479 F" at bounding box center [14, 186] width 29 height 373
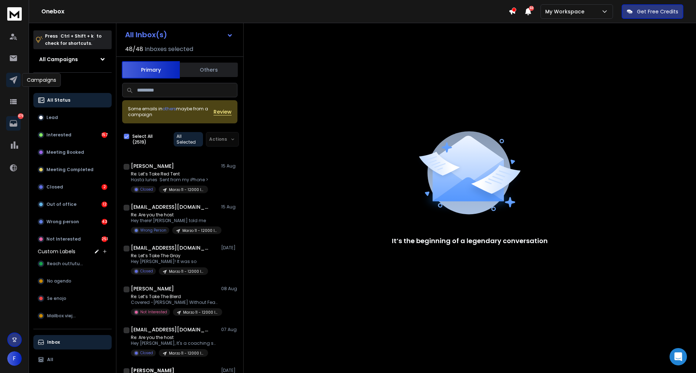
click at [11, 80] on icon at bounding box center [13, 80] width 8 height 8
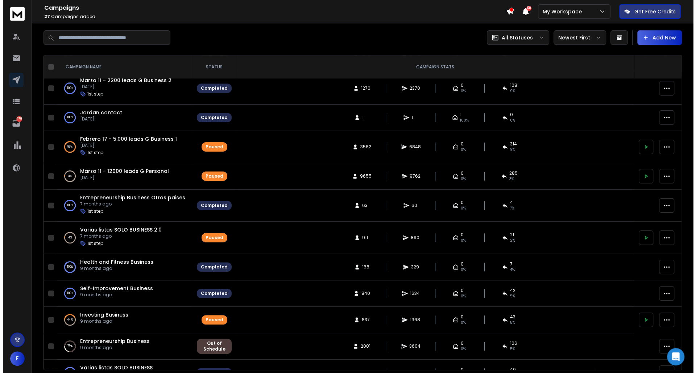
scroll to position [72, 0]
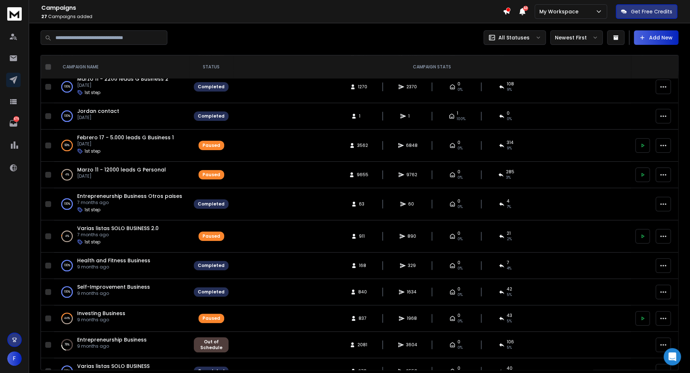
click at [122, 172] on span "Marzo 11 - 12000 leads G Personal" at bounding box center [121, 169] width 89 height 7
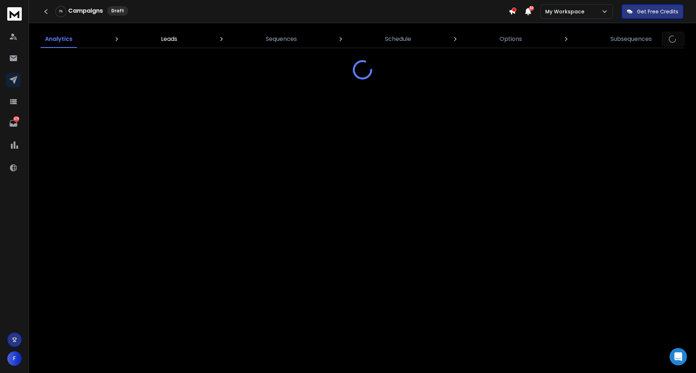
click at [170, 43] on p "Leads" at bounding box center [169, 39] width 16 height 9
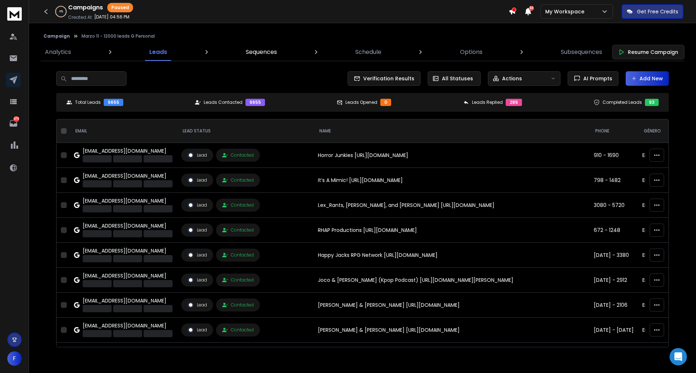
click at [262, 53] on p "Sequences" at bounding box center [261, 52] width 31 height 9
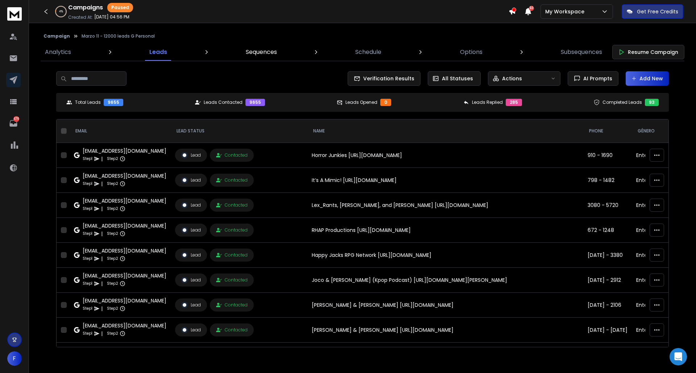
click at [264, 48] on p "Sequences" at bounding box center [261, 52] width 31 height 9
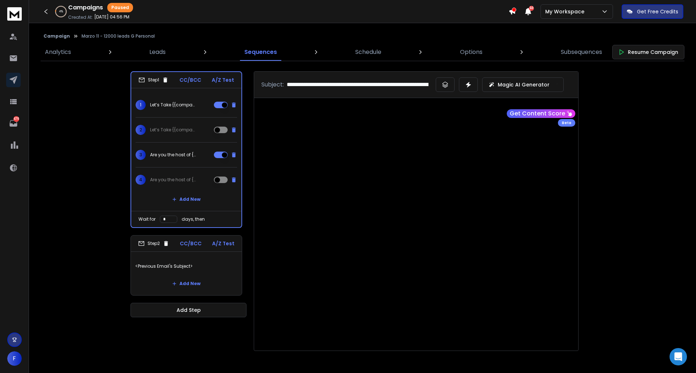
click at [175, 107] on p "Let’s Take {{companyName}} to the {Next Level|Next Step|Next Stage|Next Height}" at bounding box center [173, 105] width 46 height 6
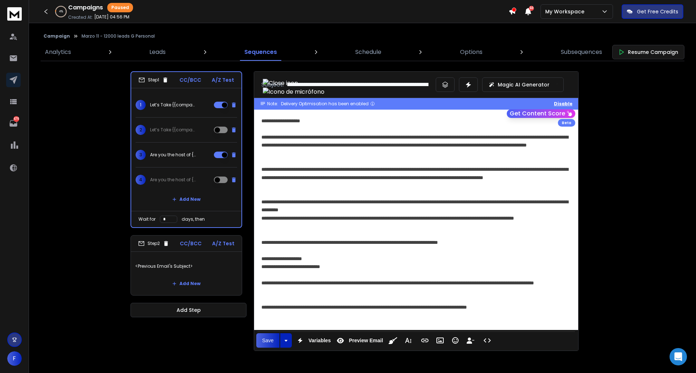
click at [346, 84] on input "**********" at bounding box center [358, 84] width 142 height 9
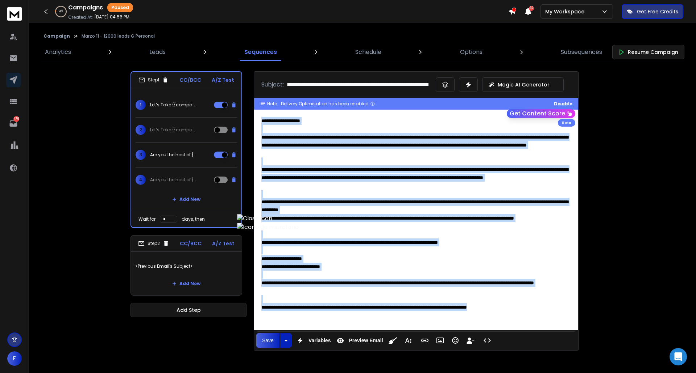
drag, startPoint x: 260, startPoint y: 118, endPoint x: 587, endPoint y: 391, distance: 424.9
copy div "**********"
click at [170, 159] on div "3 Are you the host of {{companyName}}?" at bounding box center [165, 155] width 61 height 10
type input "**********"
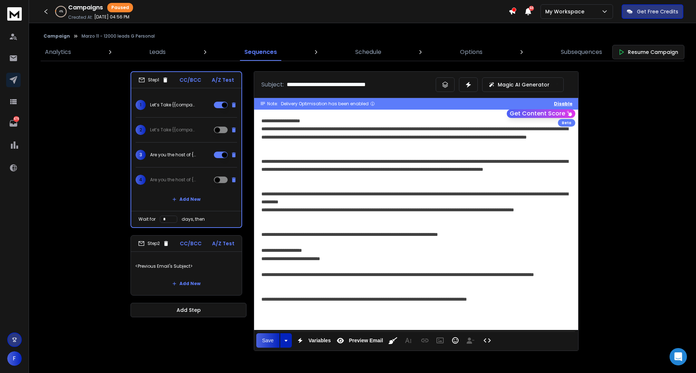
click at [391, 75] on div "**********" at bounding box center [416, 85] width 324 height 26
click at [391, 85] on input "**********" at bounding box center [358, 84] width 142 height 9
drag, startPoint x: 391, startPoint y: 85, endPoint x: 383, endPoint y: 94, distance: 12.1
click at [391, 85] on input "**********" at bounding box center [358, 84] width 142 height 9
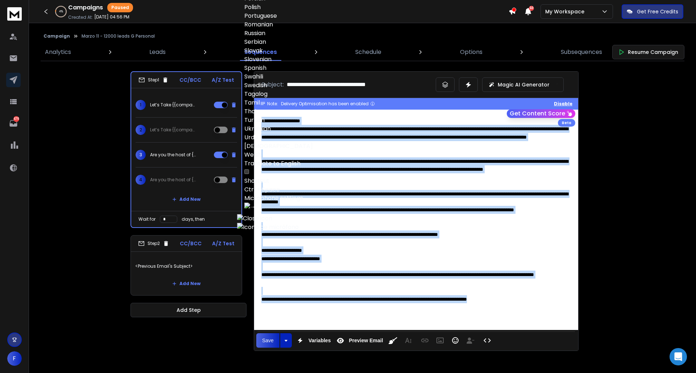
drag, startPoint x: 514, startPoint y: 301, endPoint x: 119, endPoint y: 70, distance: 458.1
click at [119, 70] on div "**********" at bounding box center [362, 211] width 643 height 286
copy div "**********"
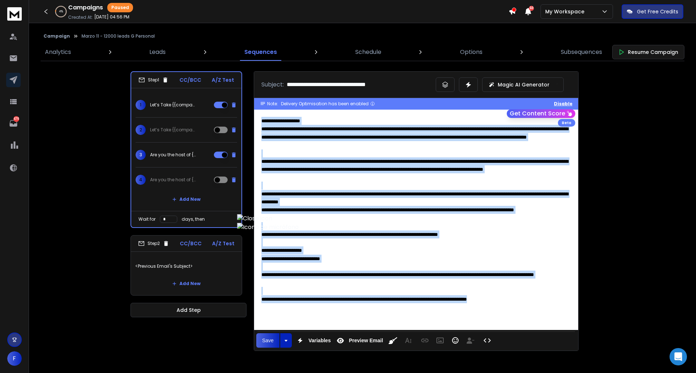
click at [185, 274] on p "<Previous Email's Subject>" at bounding box center [186, 266] width 102 height 20
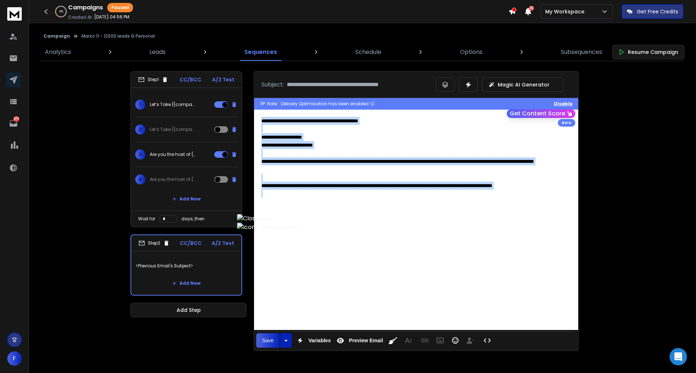
drag, startPoint x: 549, startPoint y: 195, endPoint x: 211, endPoint y: 50, distance: 367.8
click at [211, 50] on div "**********" at bounding box center [362, 192] width 643 height 324
copy div "**********"
